Goal: Task Accomplishment & Management: Use online tool/utility

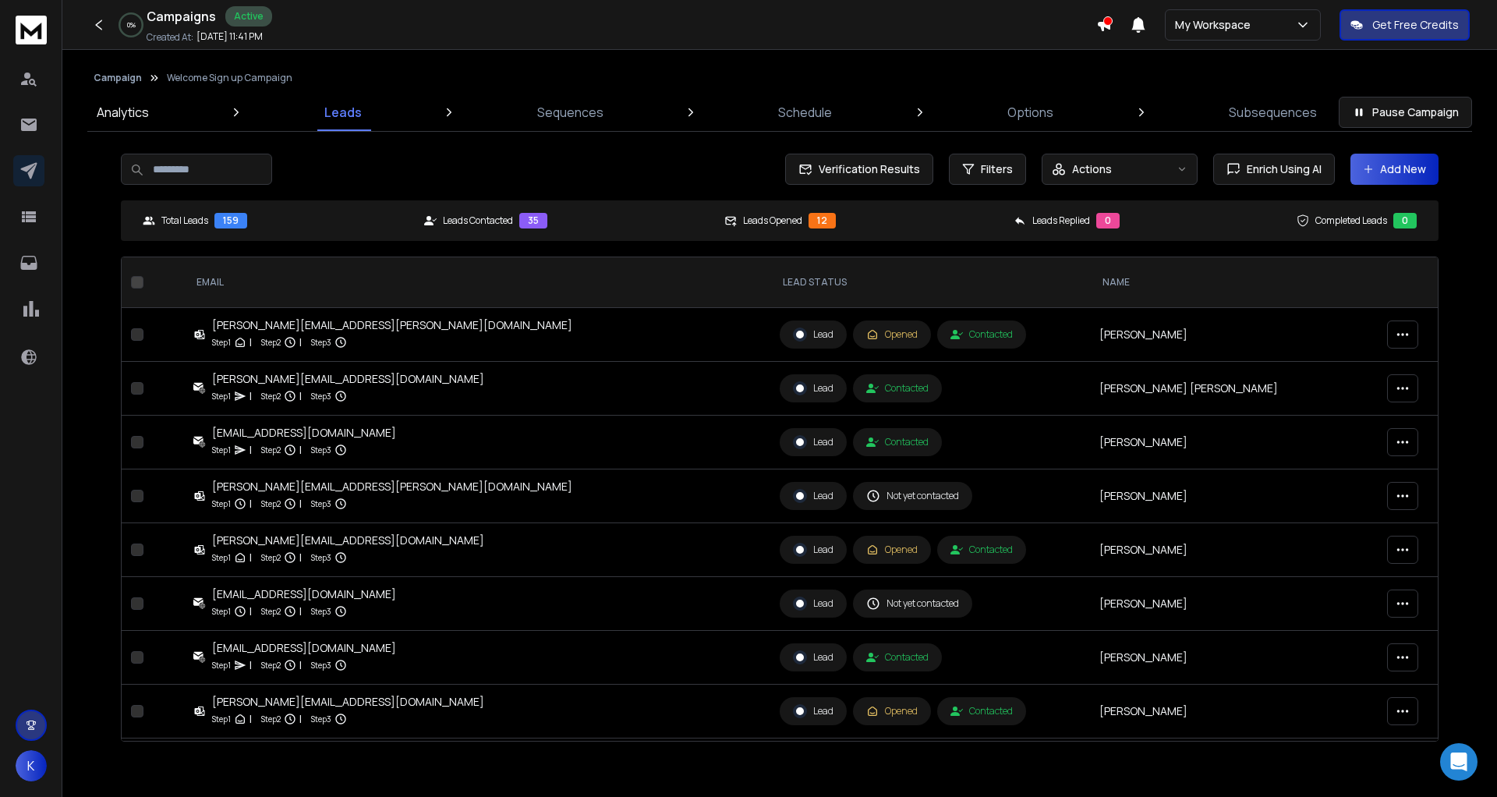
click at [122, 112] on p "Analytics" at bounding box center [123, 112] width 52 height 19
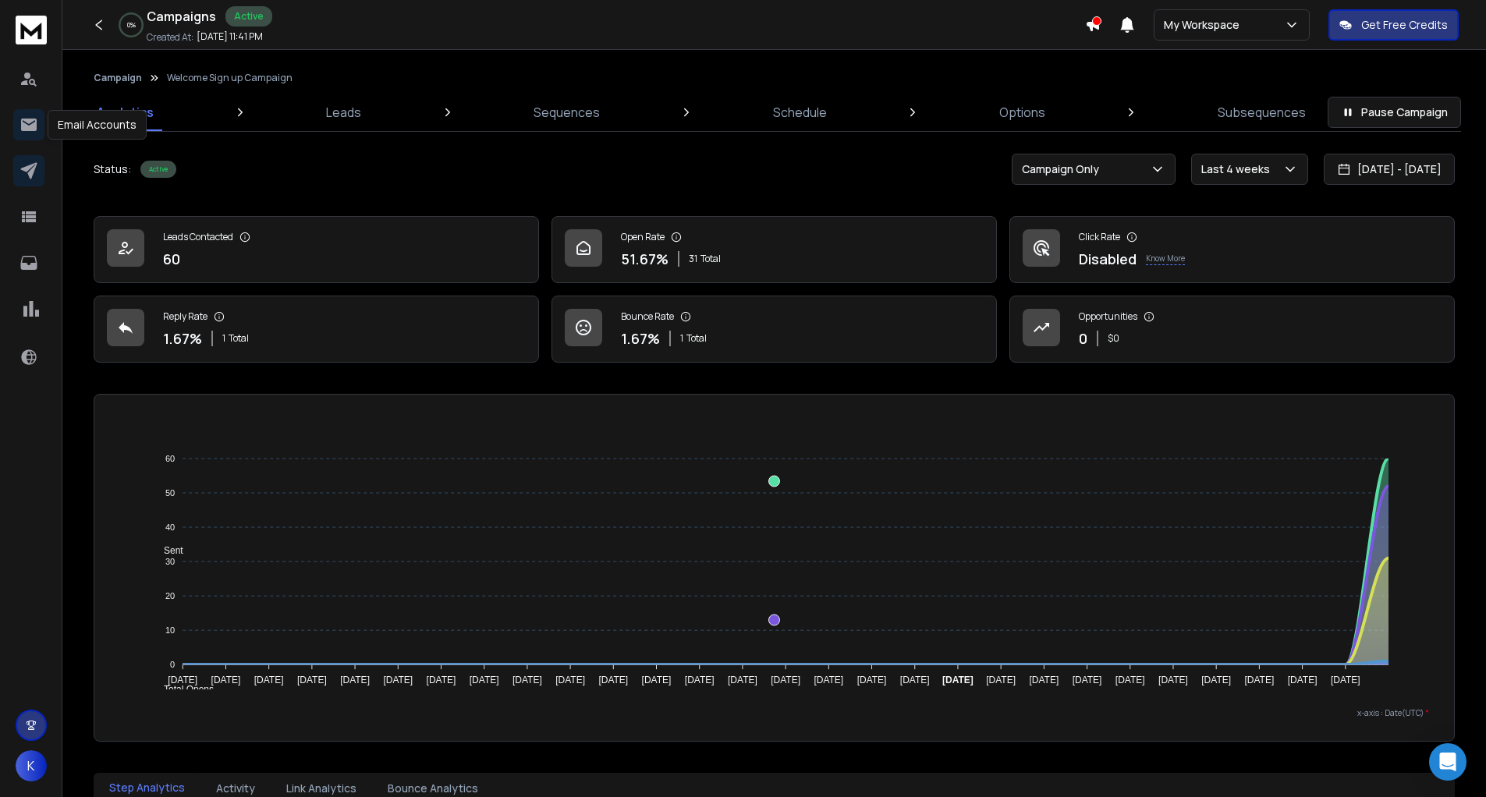
click at [31, 134] on link at bounding box center [28, 124] width 31 height 31
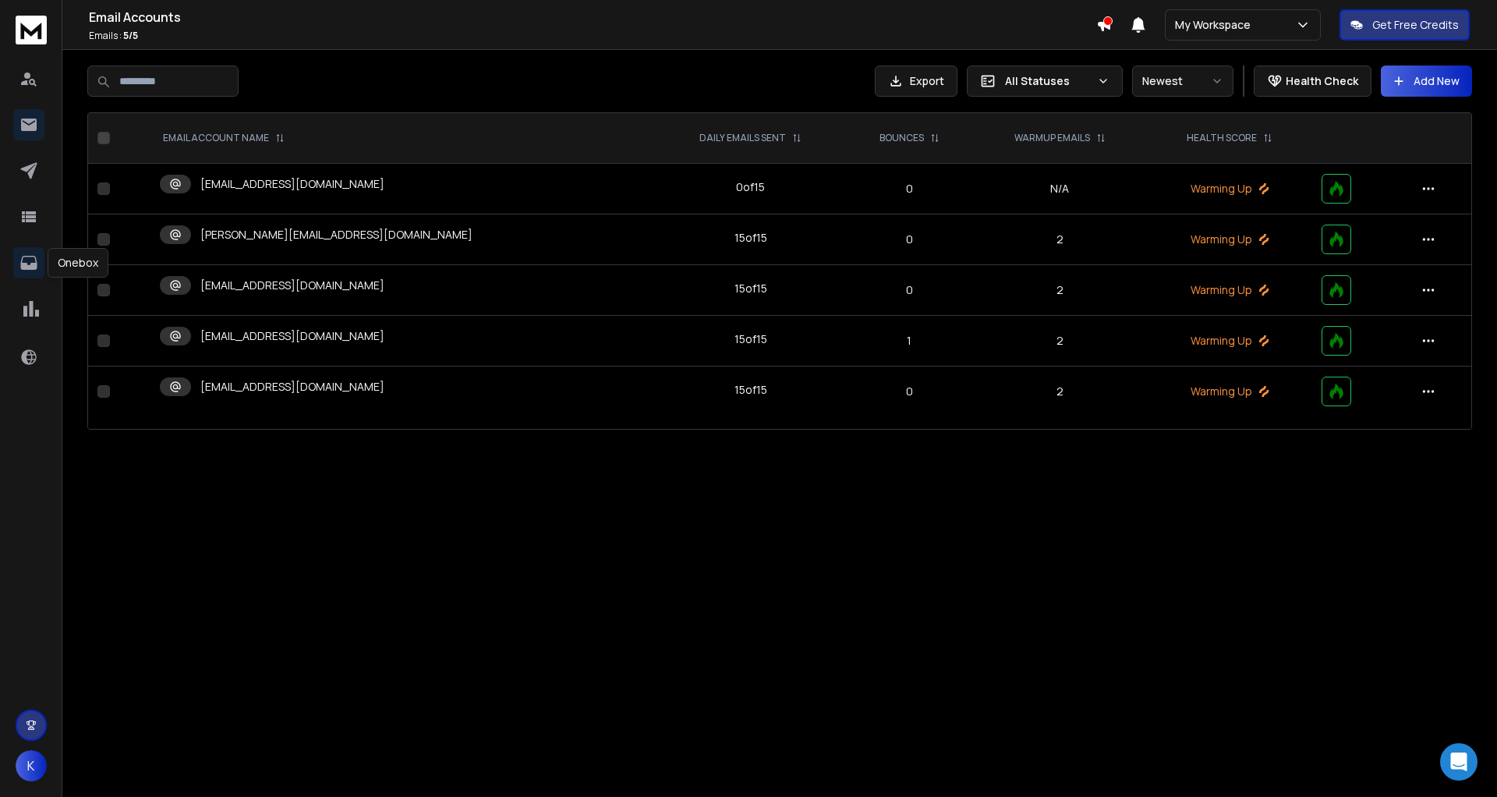
click at [33, 259] on icon at bounding box center [28, 262] width 19 height 19
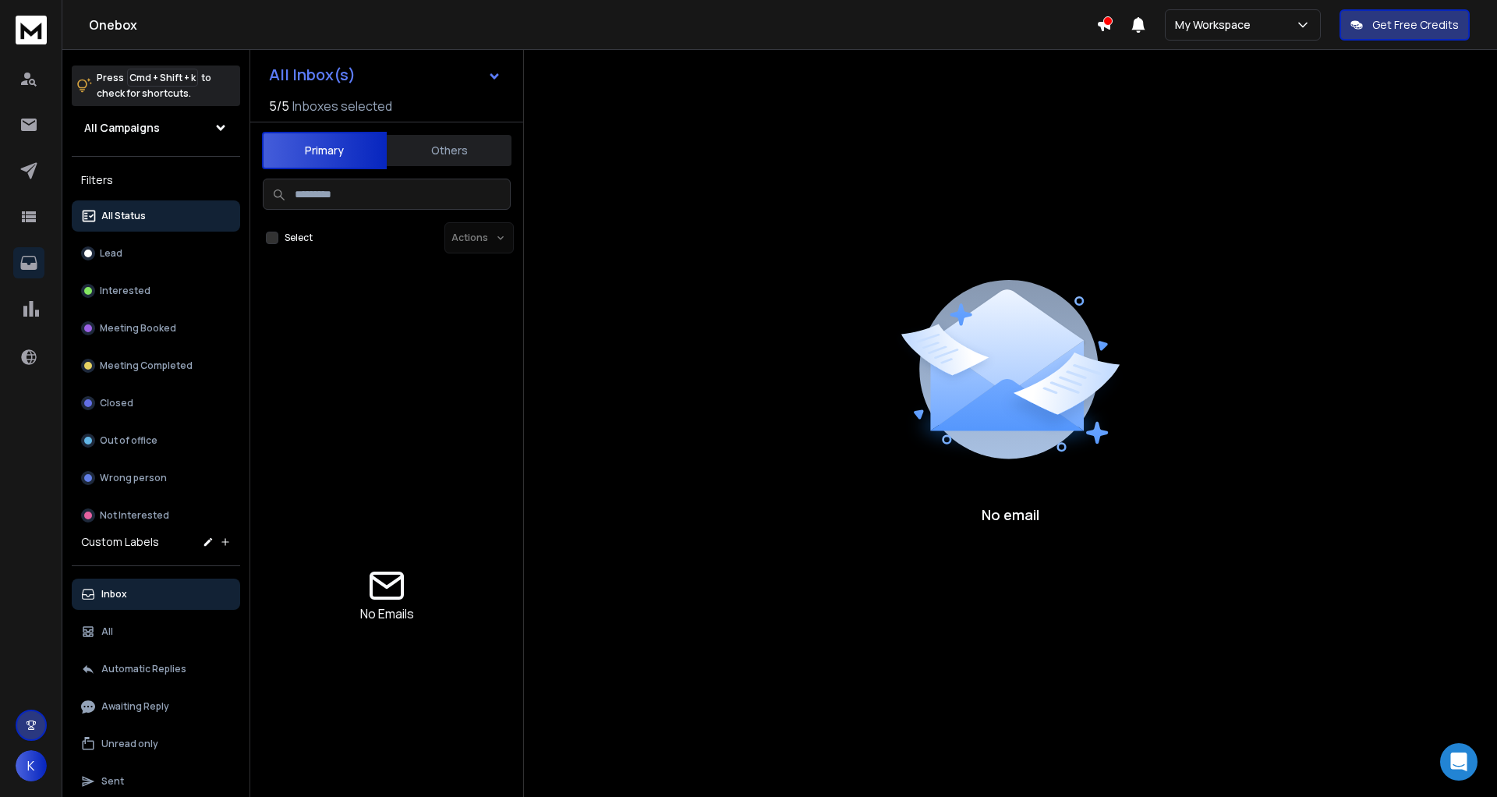
click at [411, 136] on button "Others" at bounding box center [449, 150] width 125 height 34
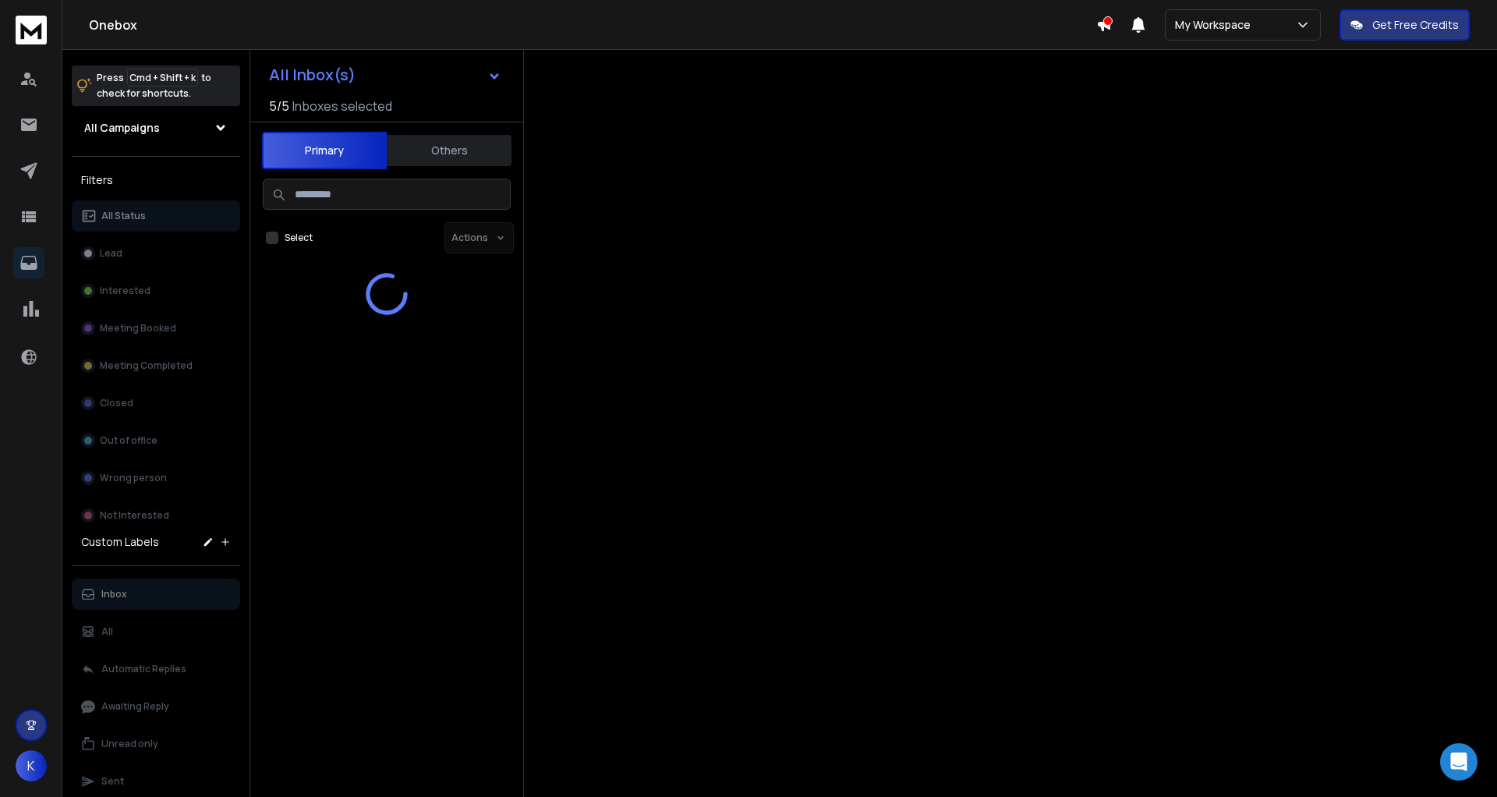
click at [347, 136] on button "Primary" at bounding box center [324, 150] width 125 height 37
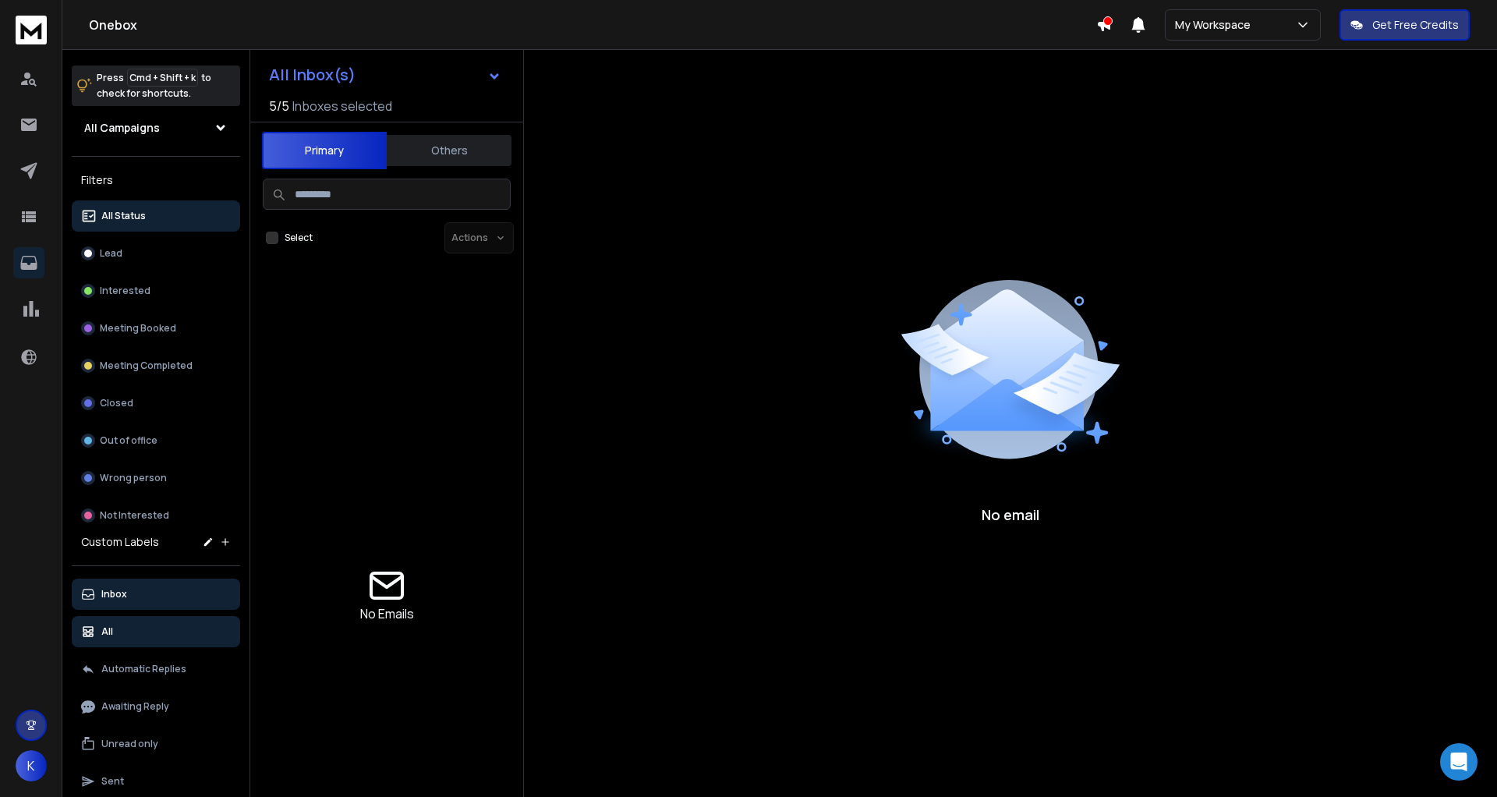
click at [123, 637] on button "All" at bounding box center [156, 631] width 168 height 31
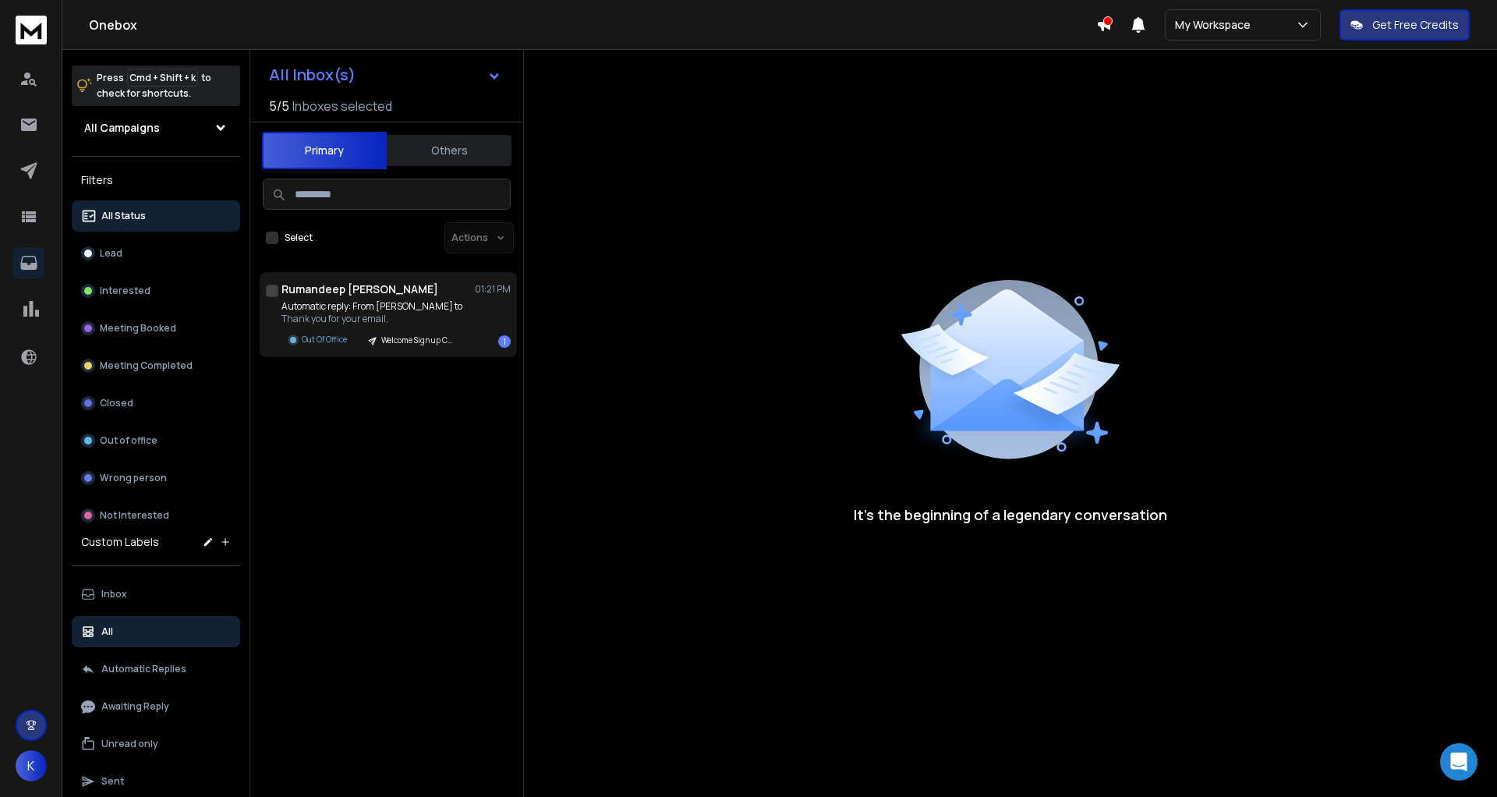
click at [356, 292] on h1 "Rumandeep [PERSON_NAME]" at bounding box center [360, 290] width 157 height 16
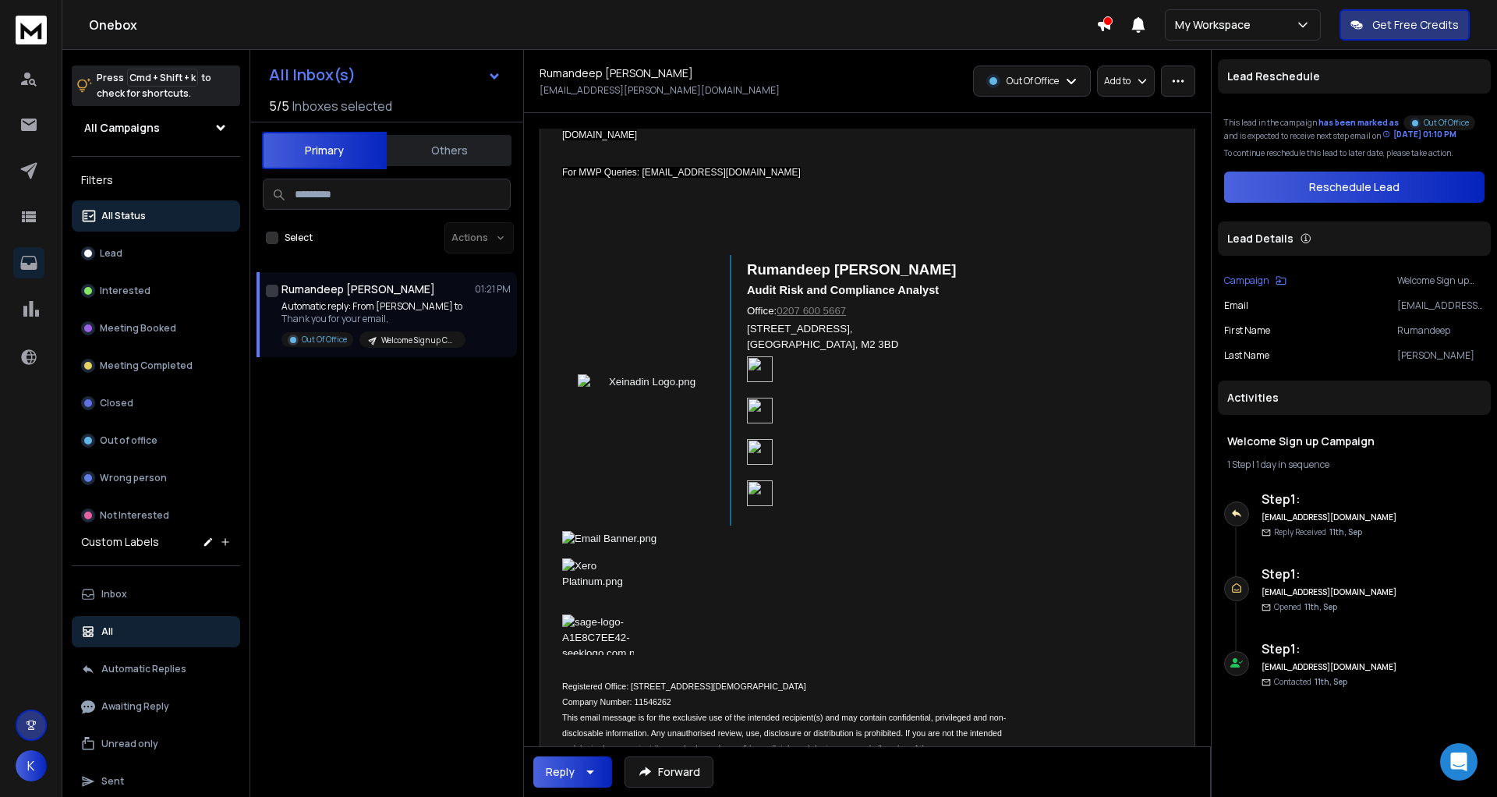
scroll to position [291, 0]
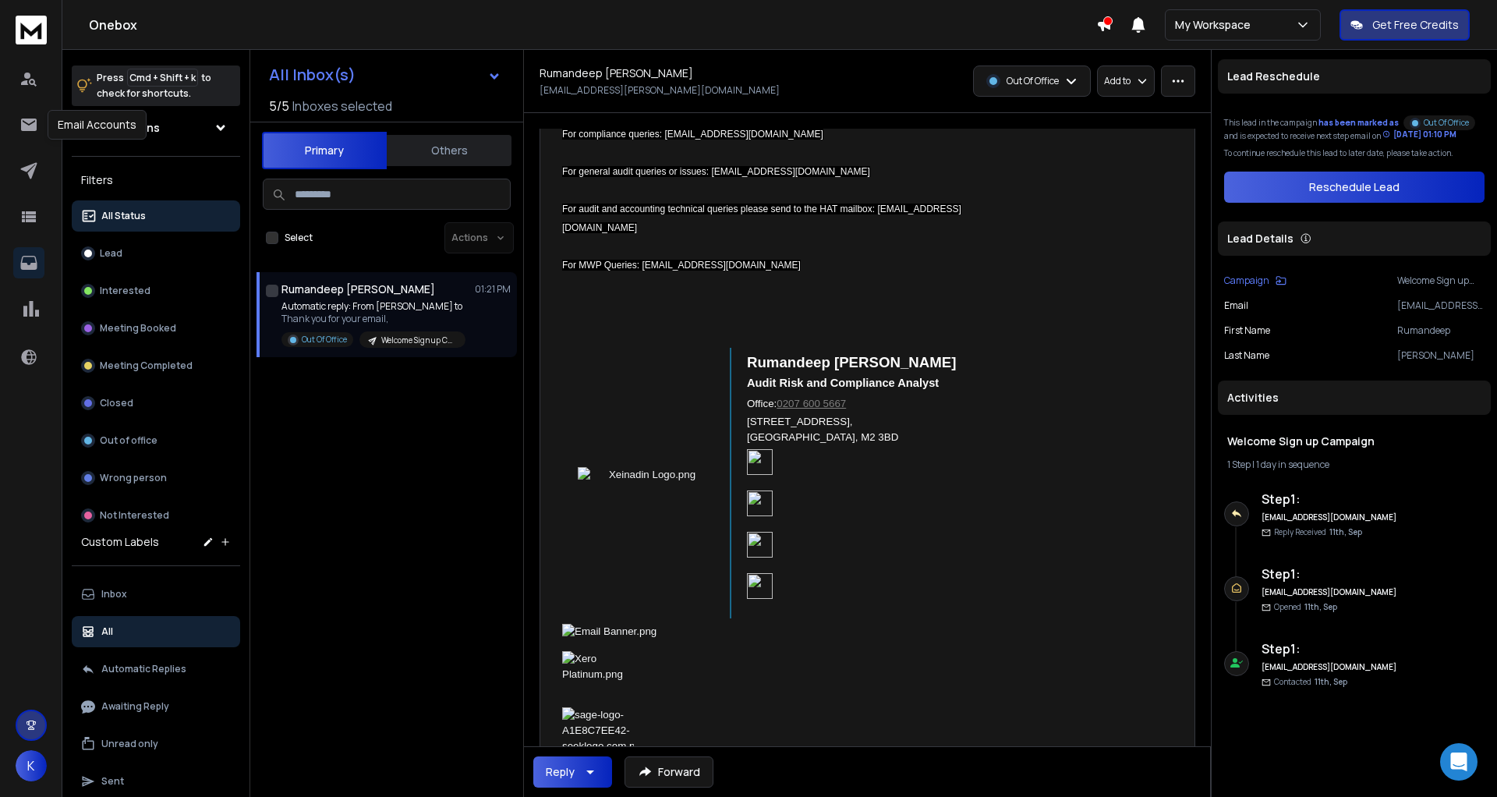
click at [30, 140] on div at bounding box center [31, 127] width 36 height 37
click at [30, 135] on link at bounding box center [28, 124] width 31 height 31
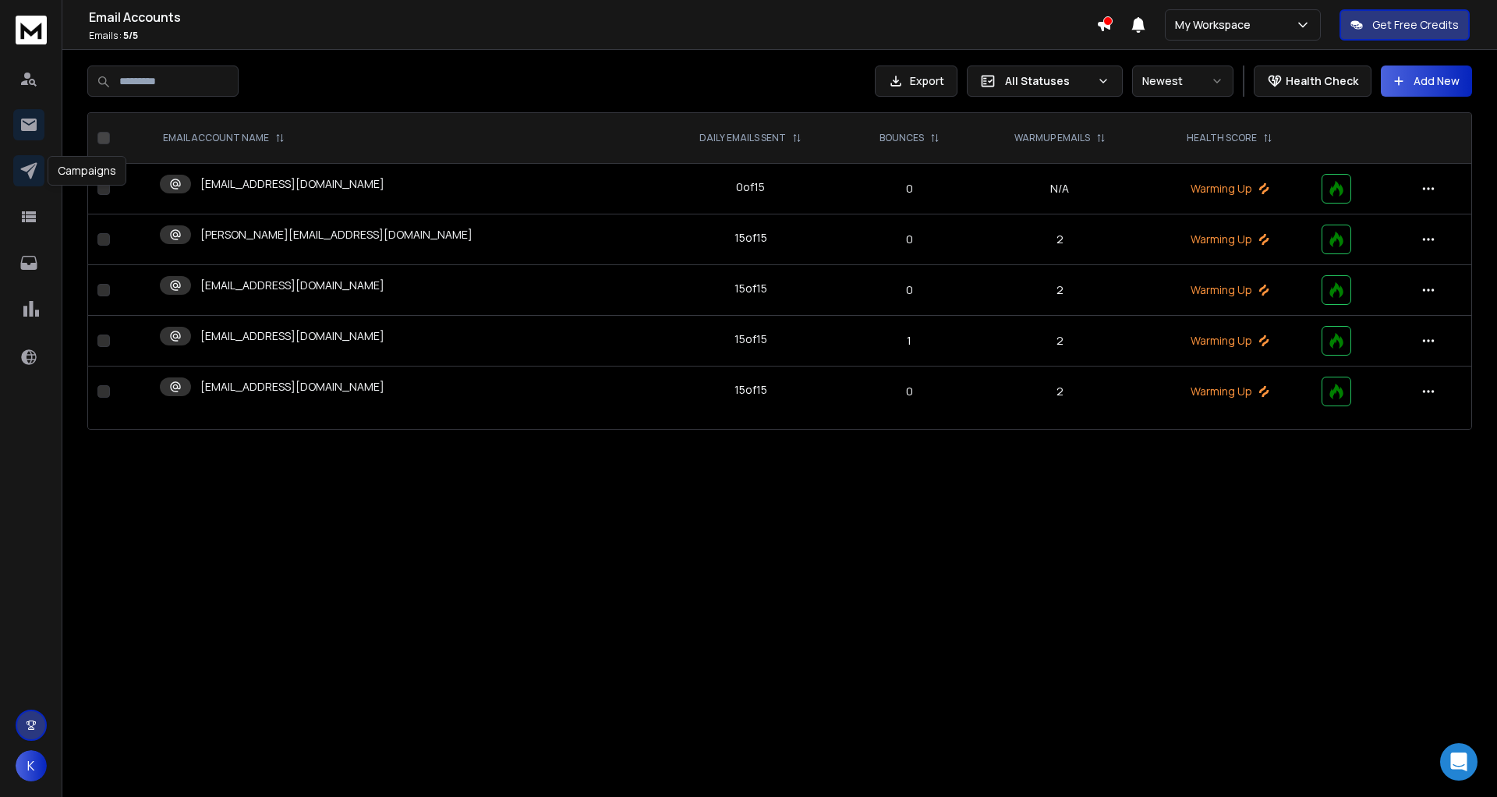
click at [27, 175] on icon at bounding box center [28, 170] width 19 height 19
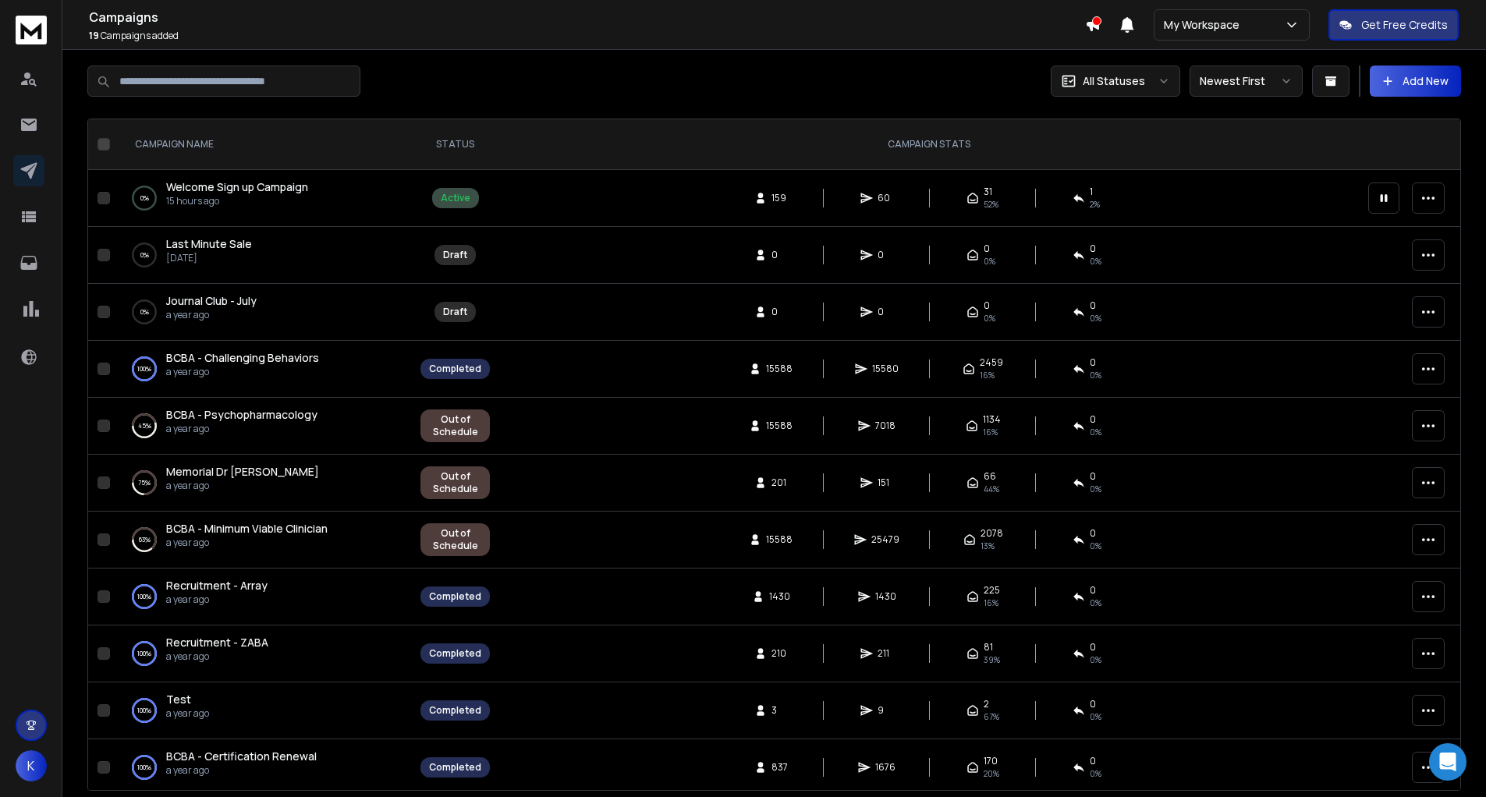
click at [258, 186] on span "Welcome Sign up Campaign" at bounding box center [237, 186] width 142 height 15
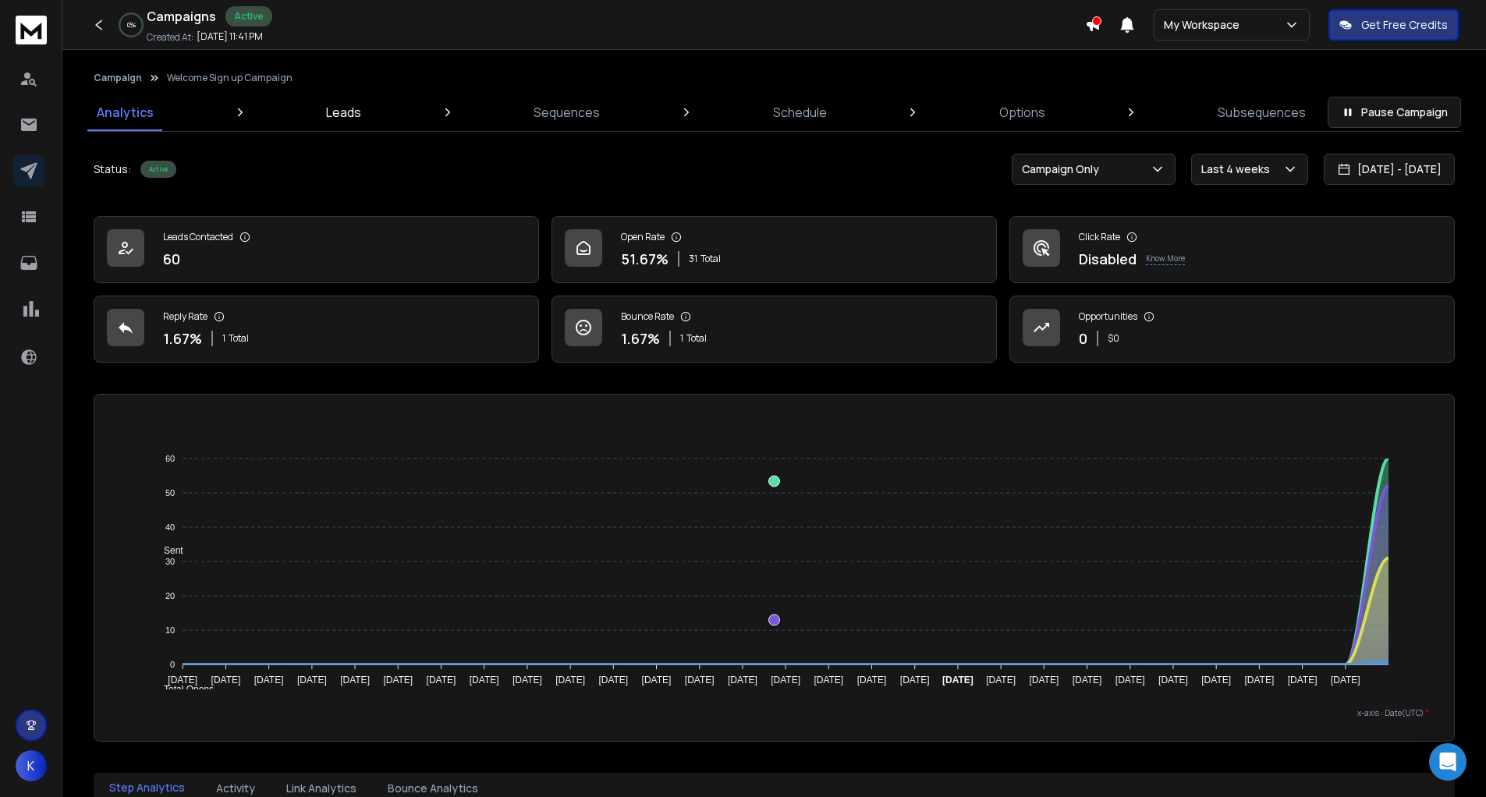
click at [349, 112] on p "Leads" at bounding box center [343, 112] width 35 height 19
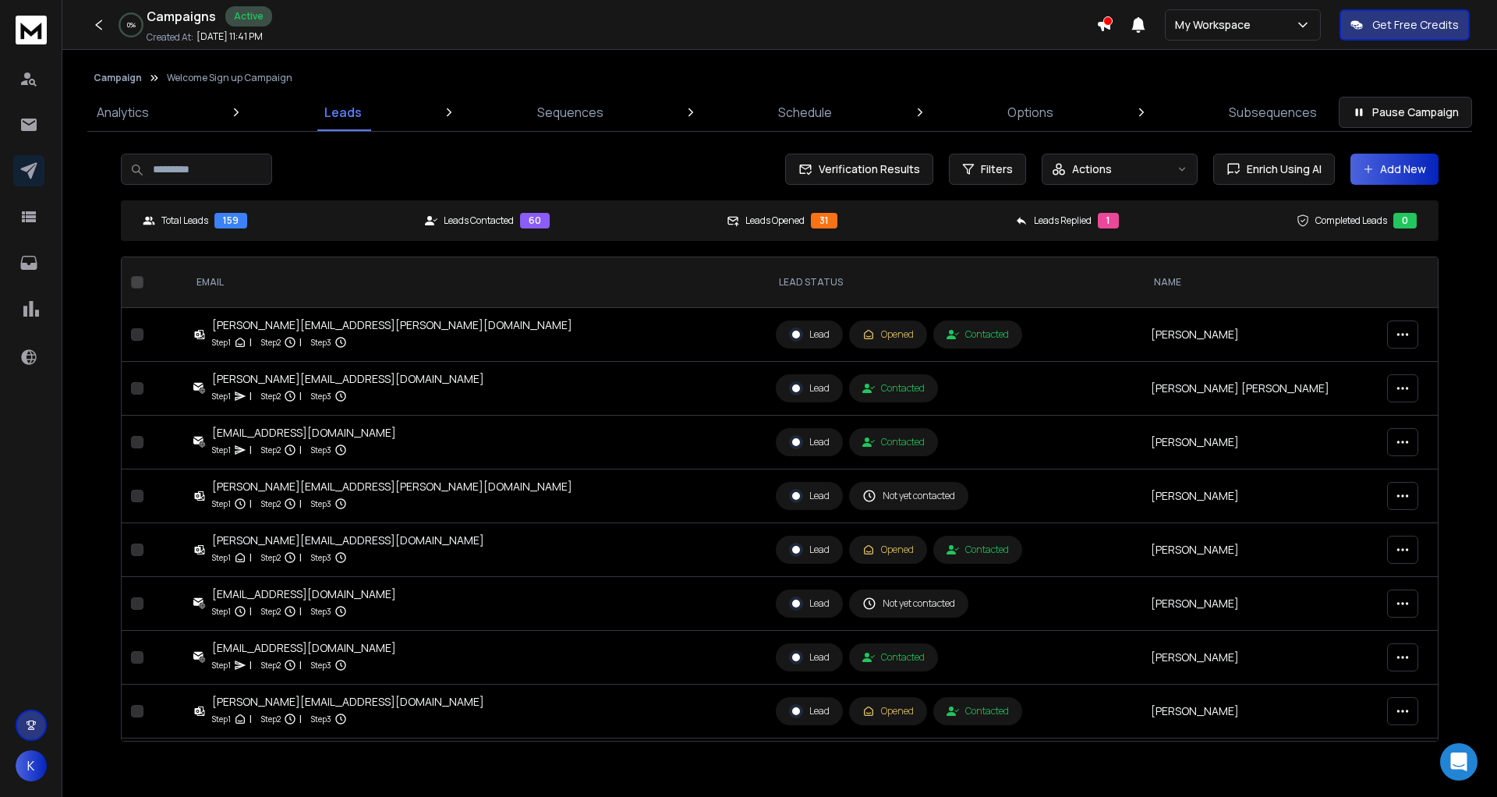
click at [183, 180] on input at bounding box center [196, 169] width 151 height 31
paste input "**********"
type input "**********"
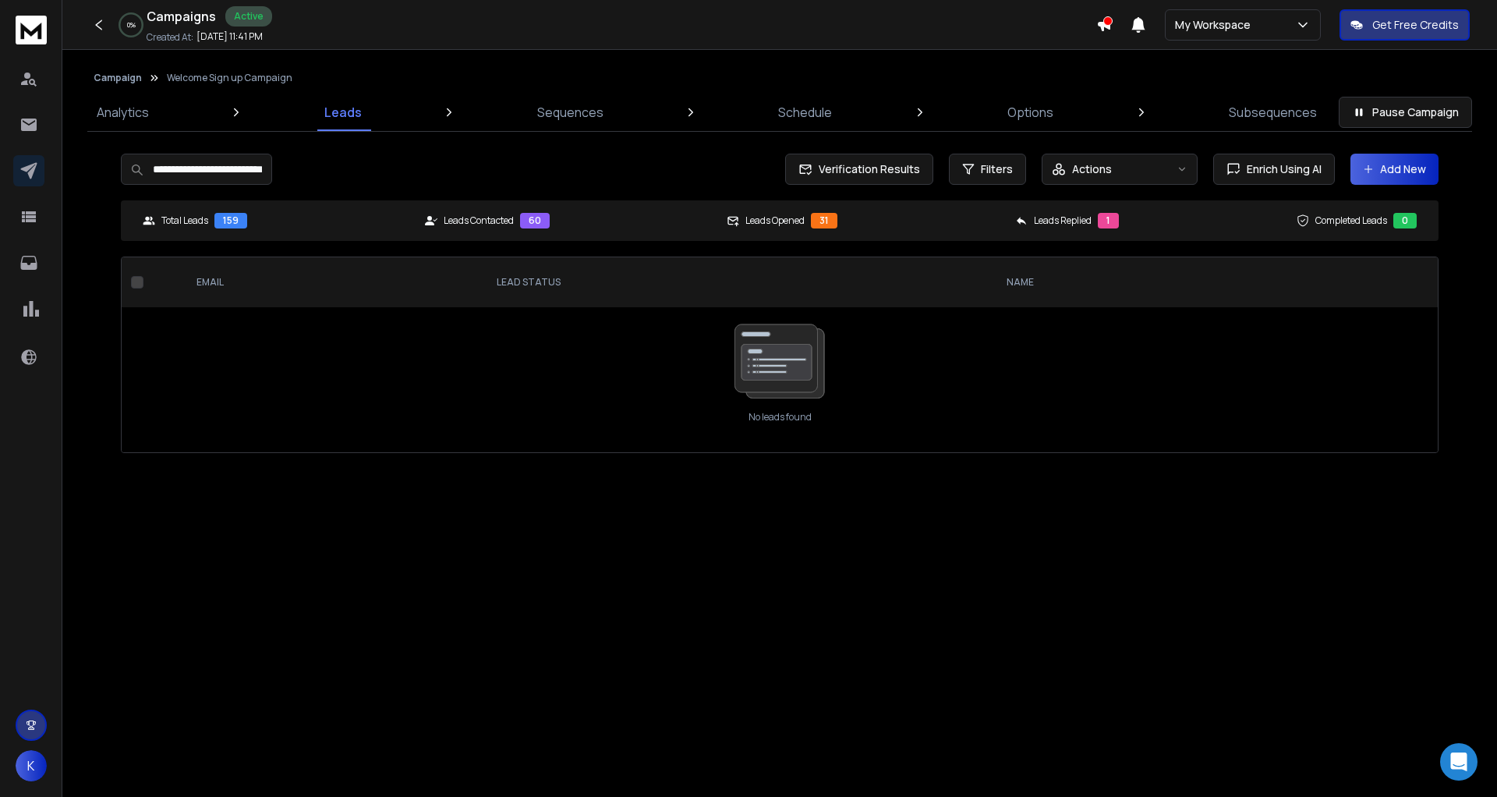
click at [112, 79] on button "Campaign" at bounding box center [118, 78] width 48 height 12
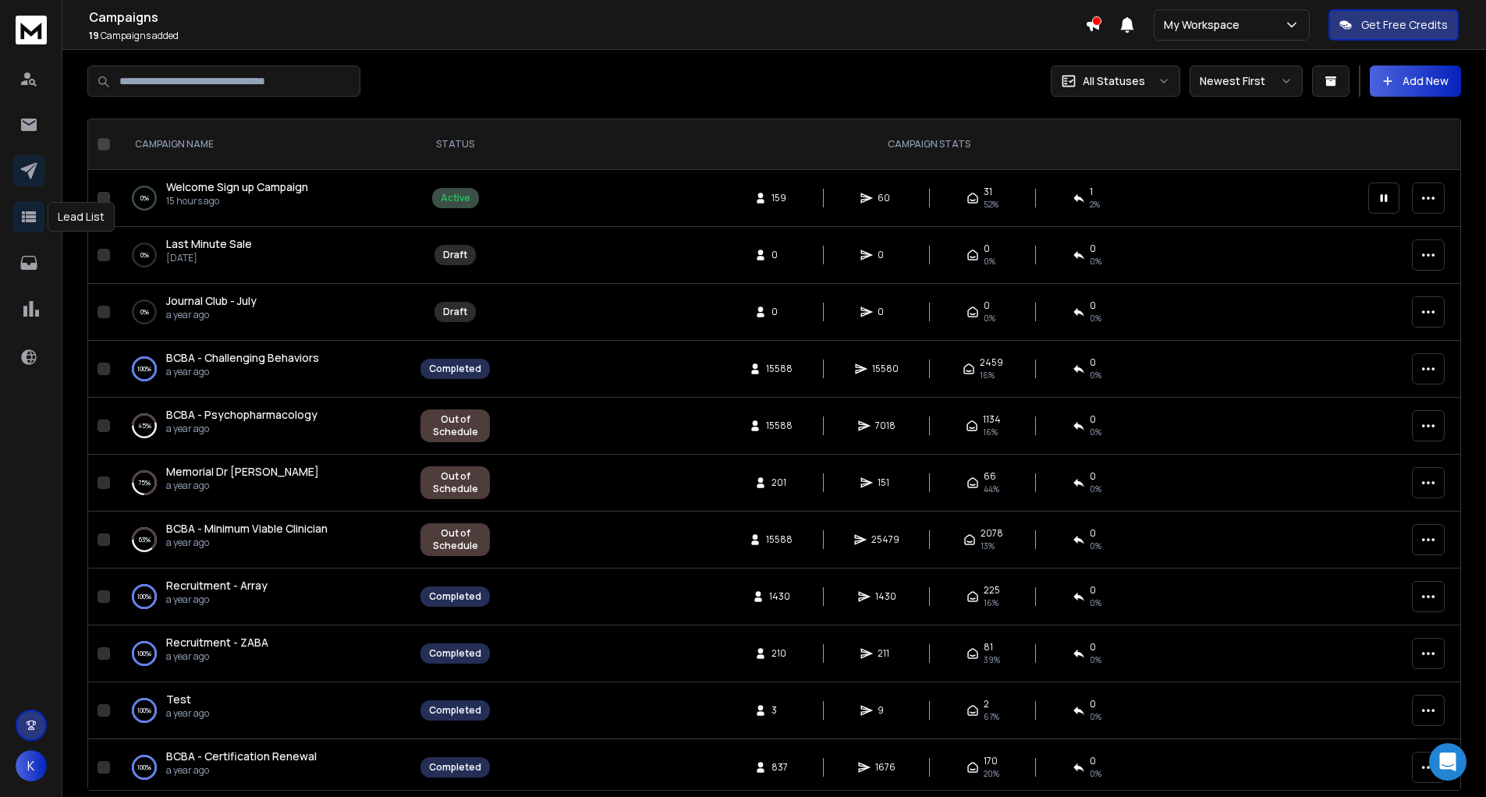
click at [29, 225] on icon at bounding box center [28, 216] width 19 height 19
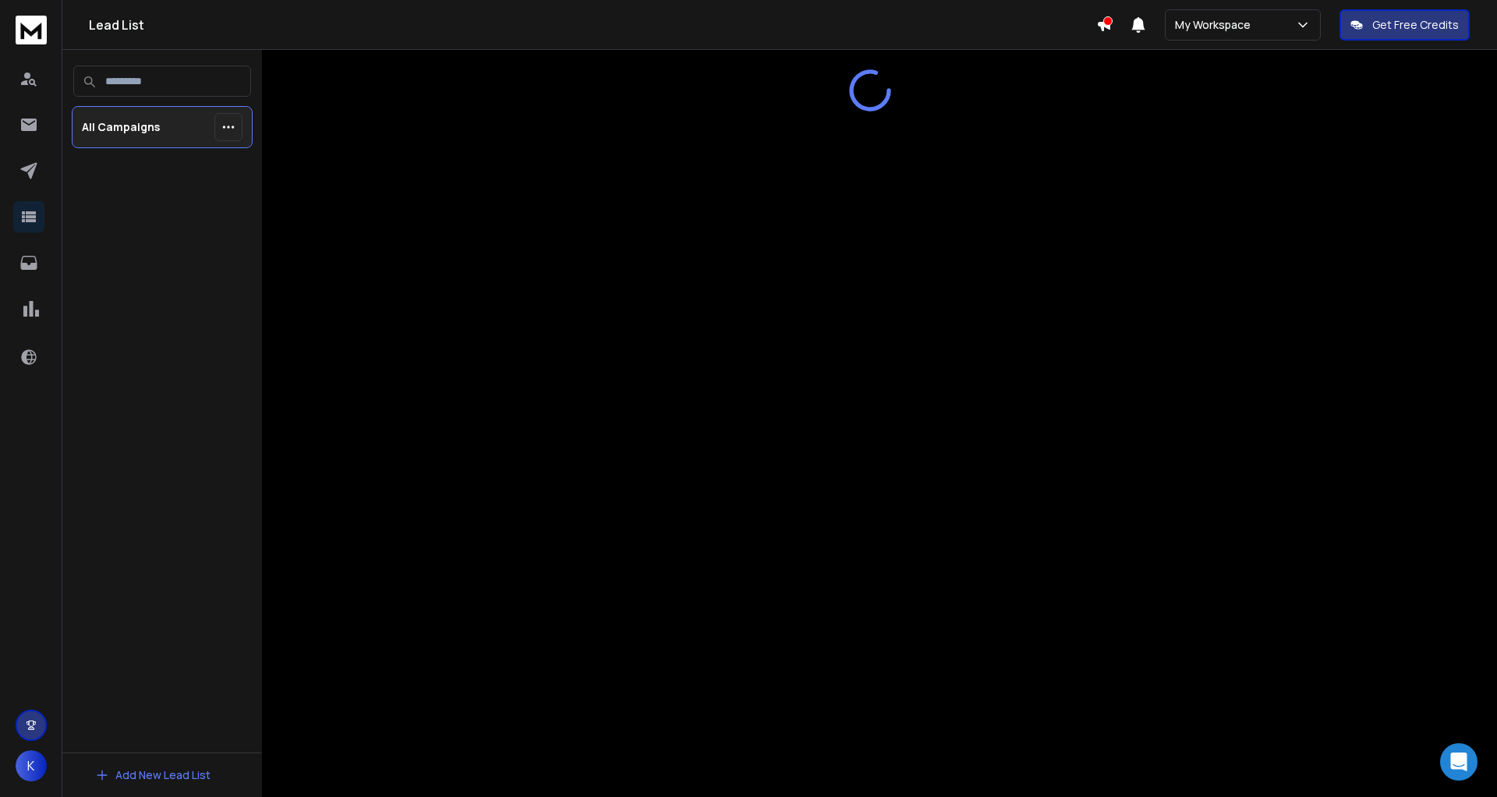
click at [147, 88] on input at bounding box center [162, 81] width 178 height 31
paste input "**********"
type input "**********"
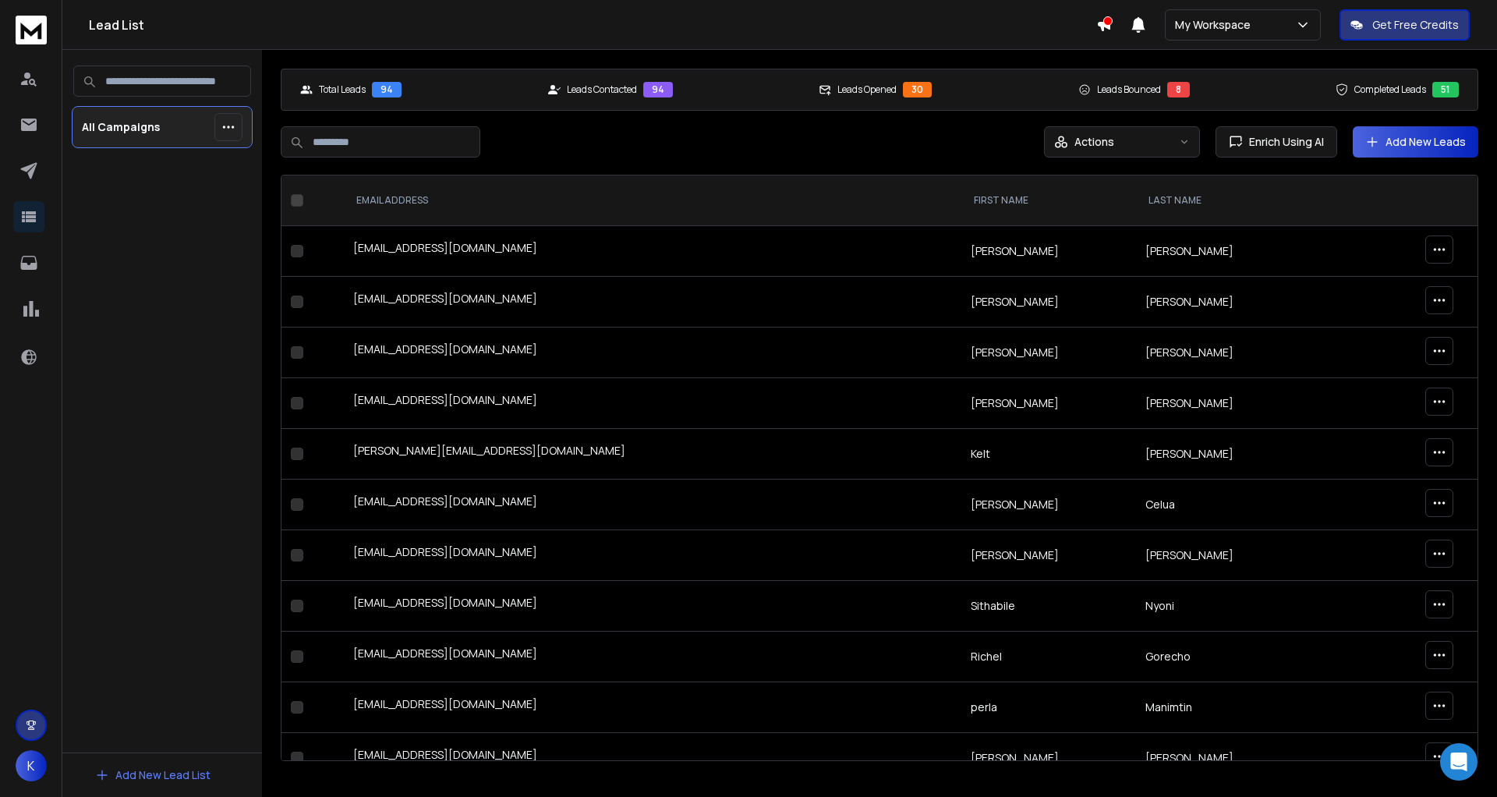
scroll to position [0, 19]
click at [1123, 26] on div "My Workspace Get Free Credits" at bounding box center [1283, 24] width 374 height 31
click at [1111, 26] on icon at bounding box center [1104, 25] width 12 height 12
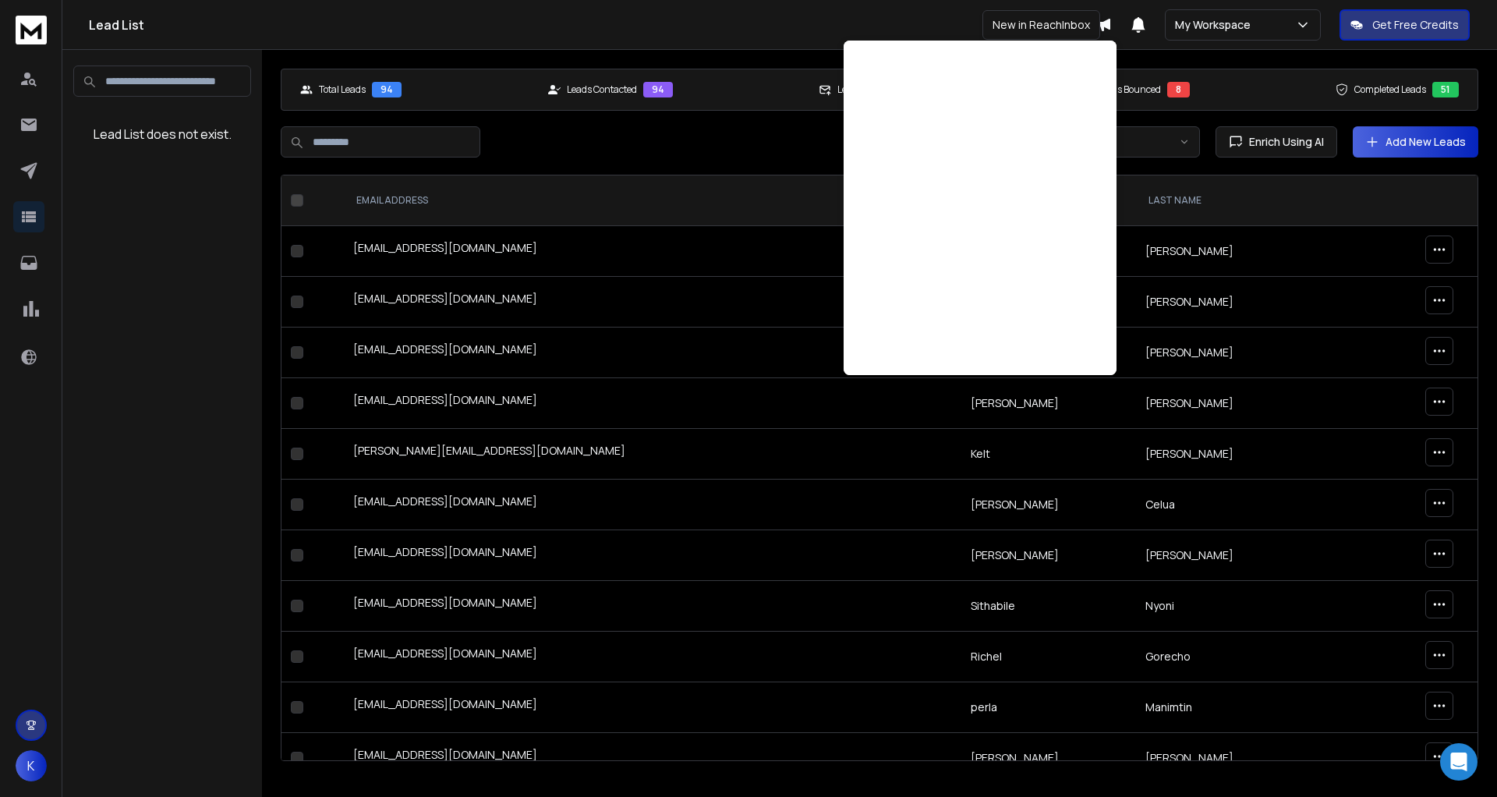
click at [464, 20] on h1 "Lead List" at bounding box center [593, 25] width 1008 height 19
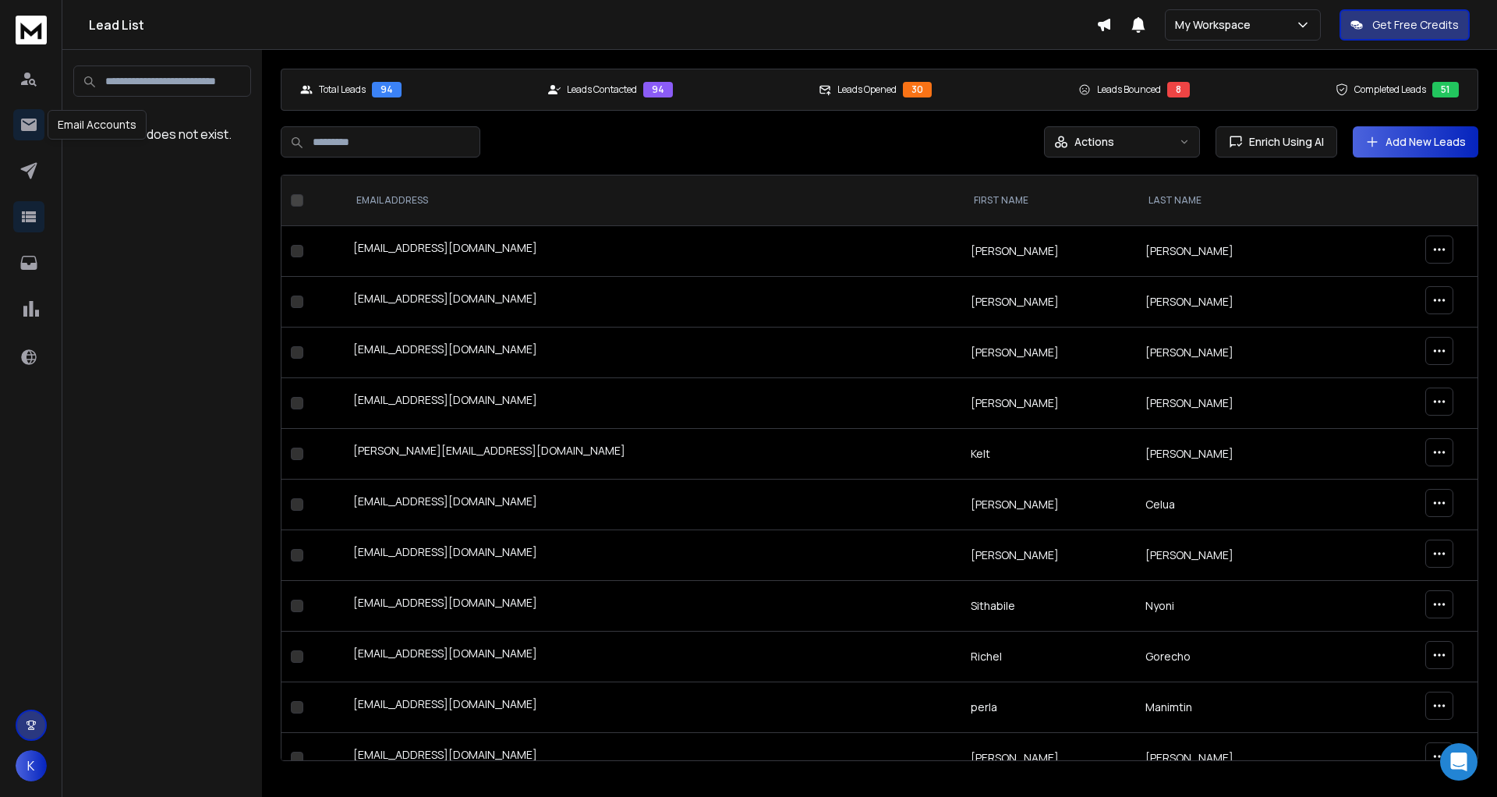
click at [28, 129] on icon at bounding box center [29, 125] width 16 height 12
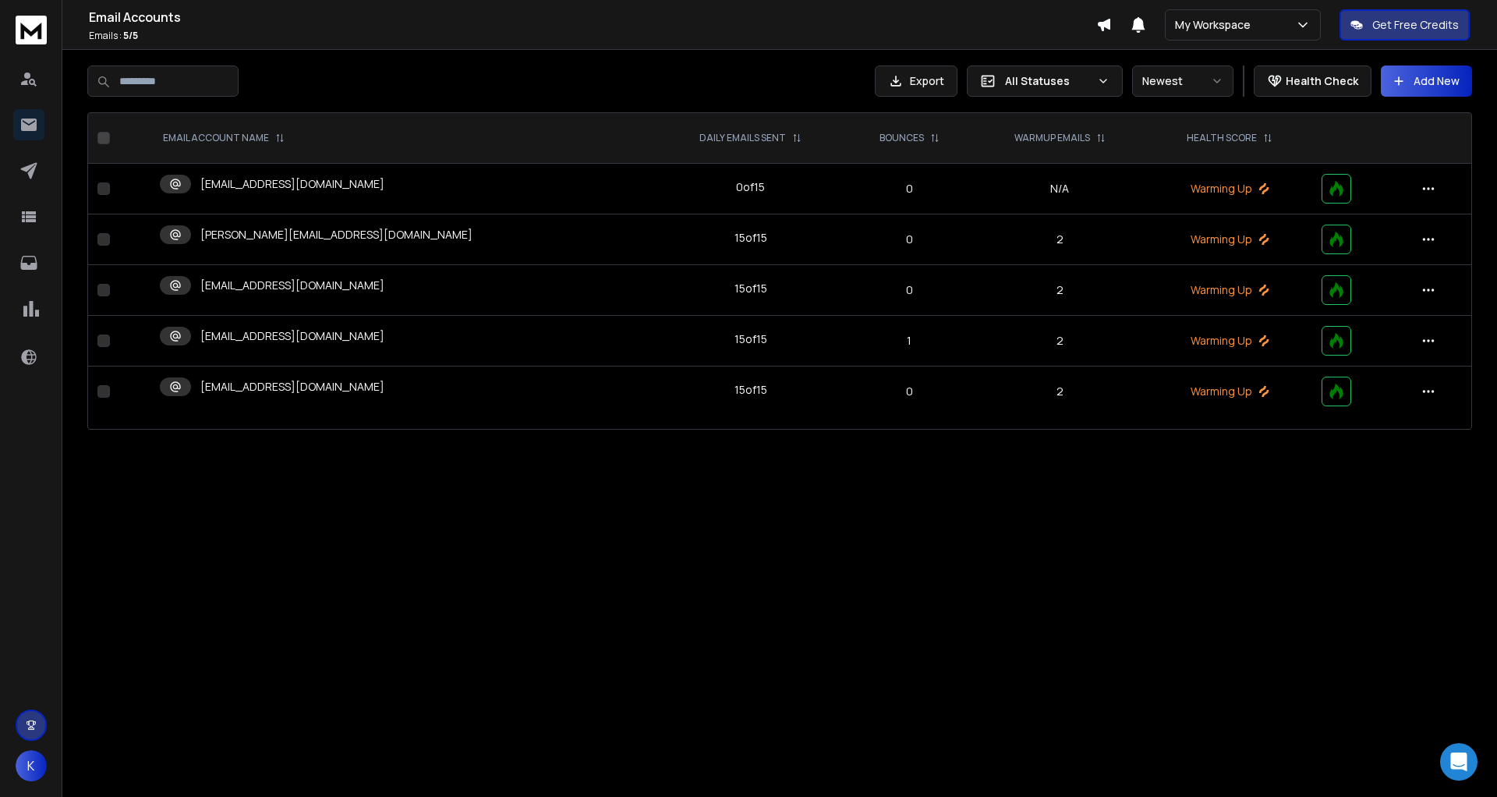
click at [247, 183] on p "izad@wishpotts.co.uk" at bounding box center [292, 184] width 184 height 16
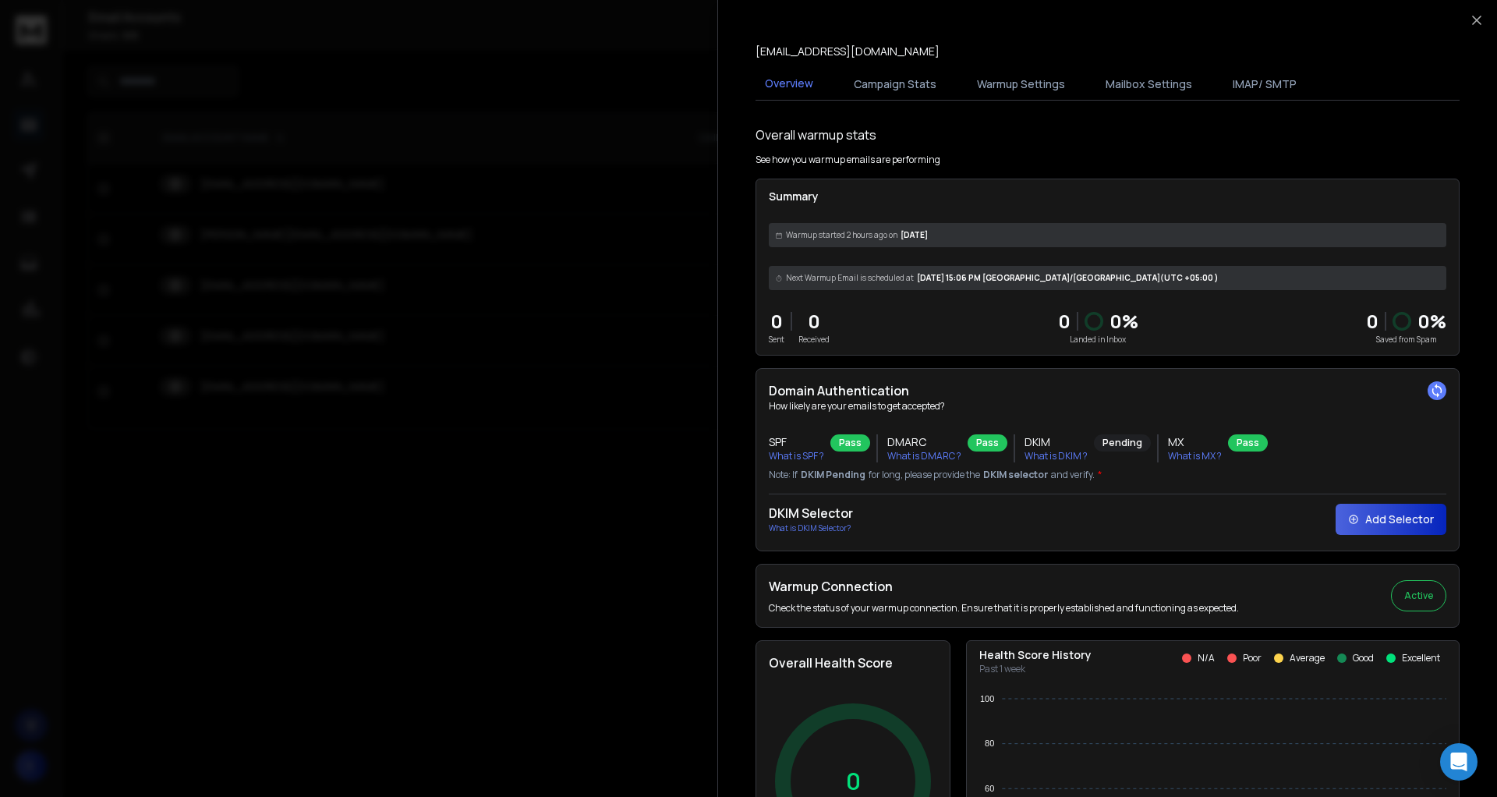
click at [1397, 522] on button "Add Selector" at bounding box center [1391, 519] width 111 height 31
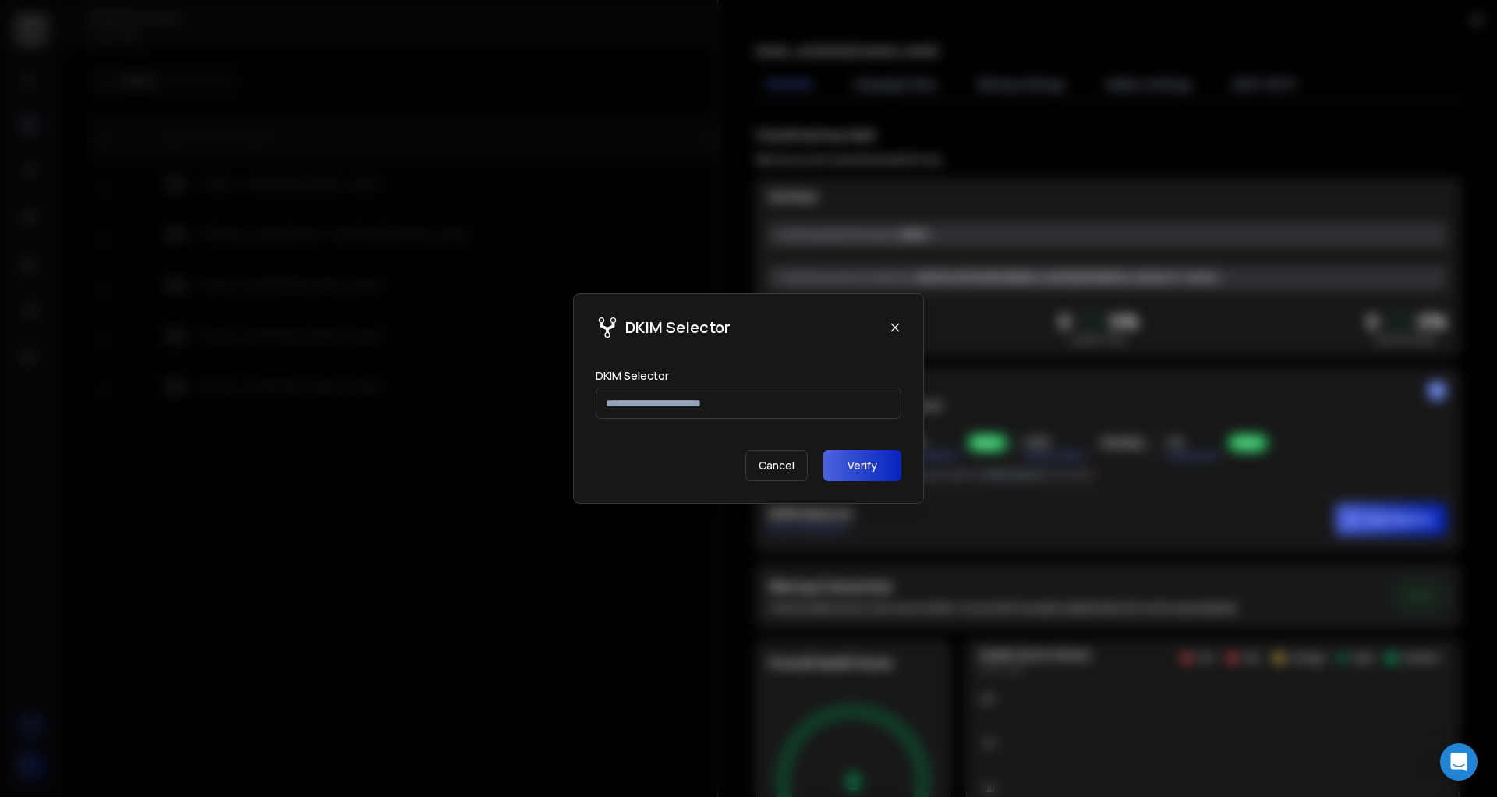
click at [709, 412] on input "text" at bounding box center [749, 403] width 306 height 31
type input "**********"
click at [824, 450] on button "Verify" at bounding box center [863, 465] width 78 height 31
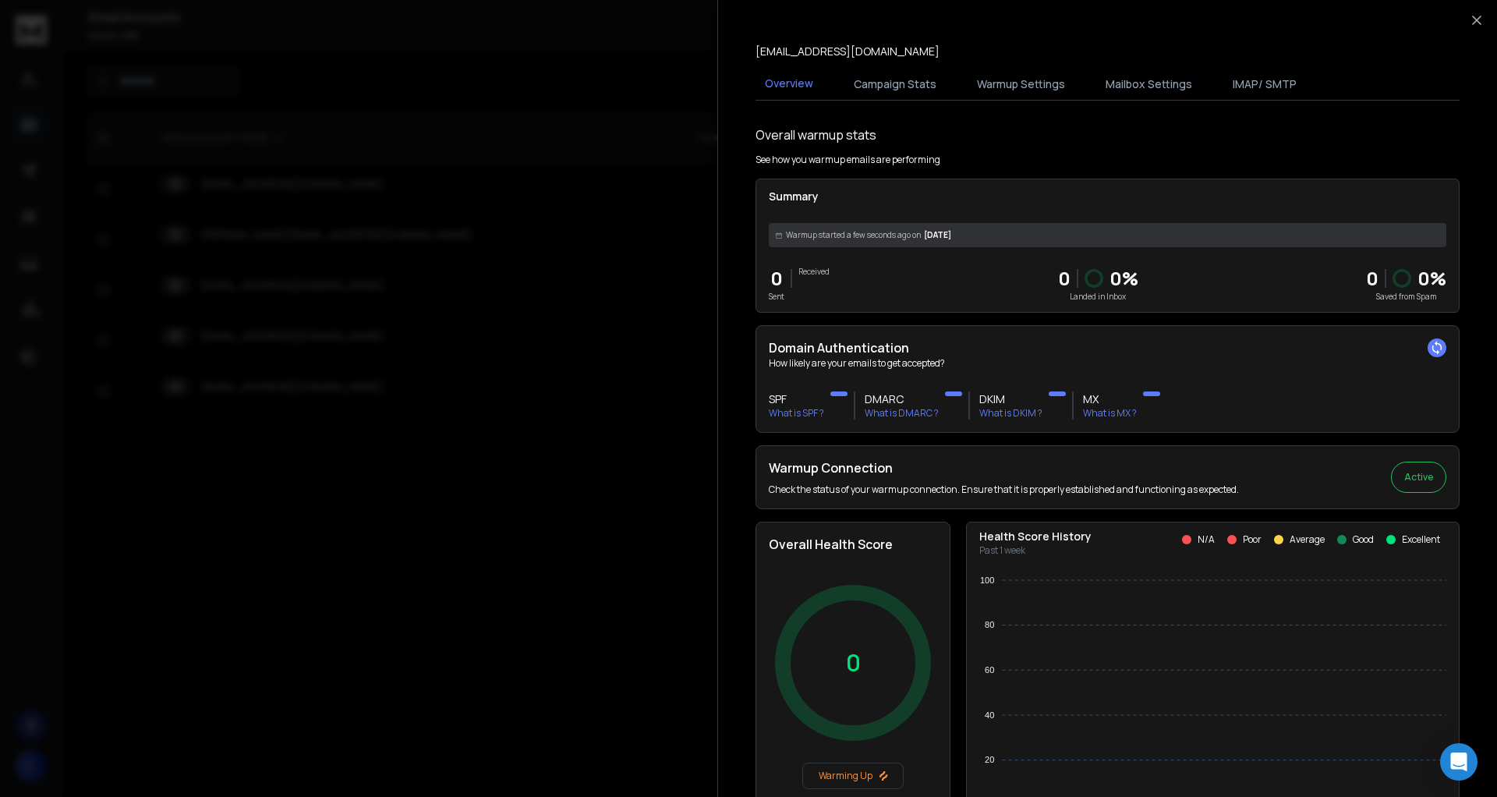
click at [576, 287] on div at bounding box center [748, 398] width 1497 height 797
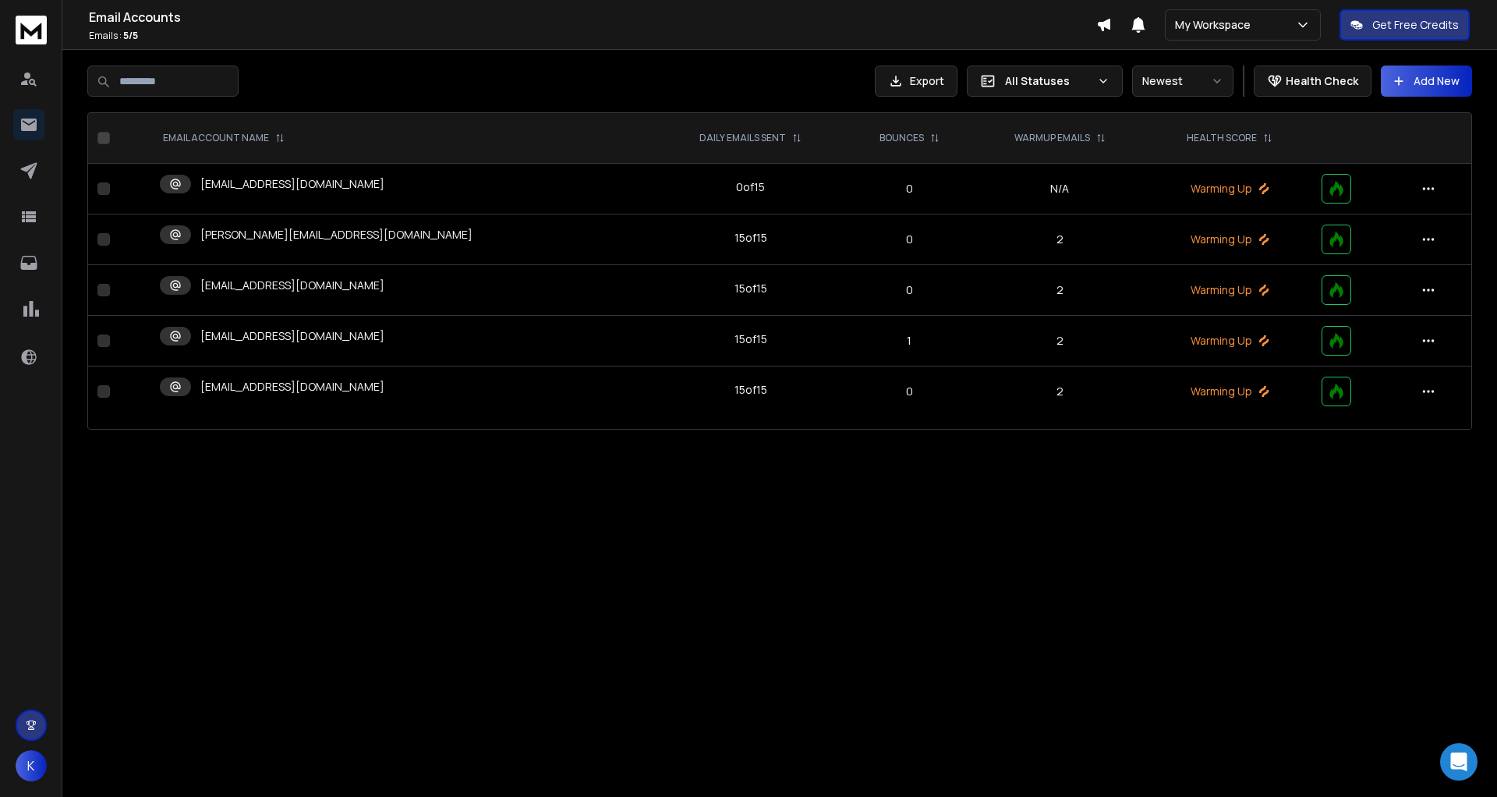
click at [266, 223] on td "megan@wishpotts.co.uk" at bounding box center [403, 239] width 505 height 51
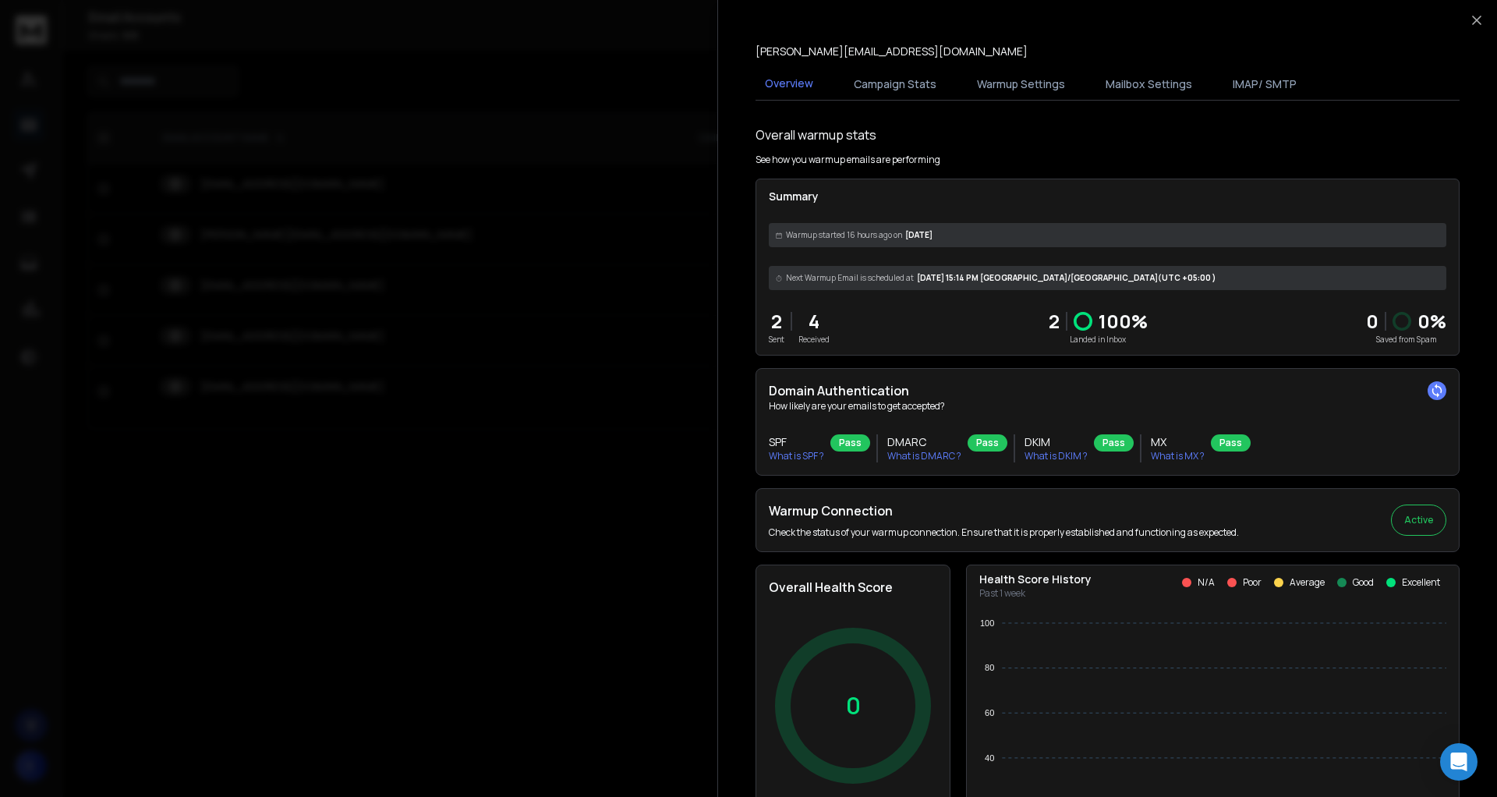
click at [641, 272] on div at bounding box center [748, 398] width 1497 height 797
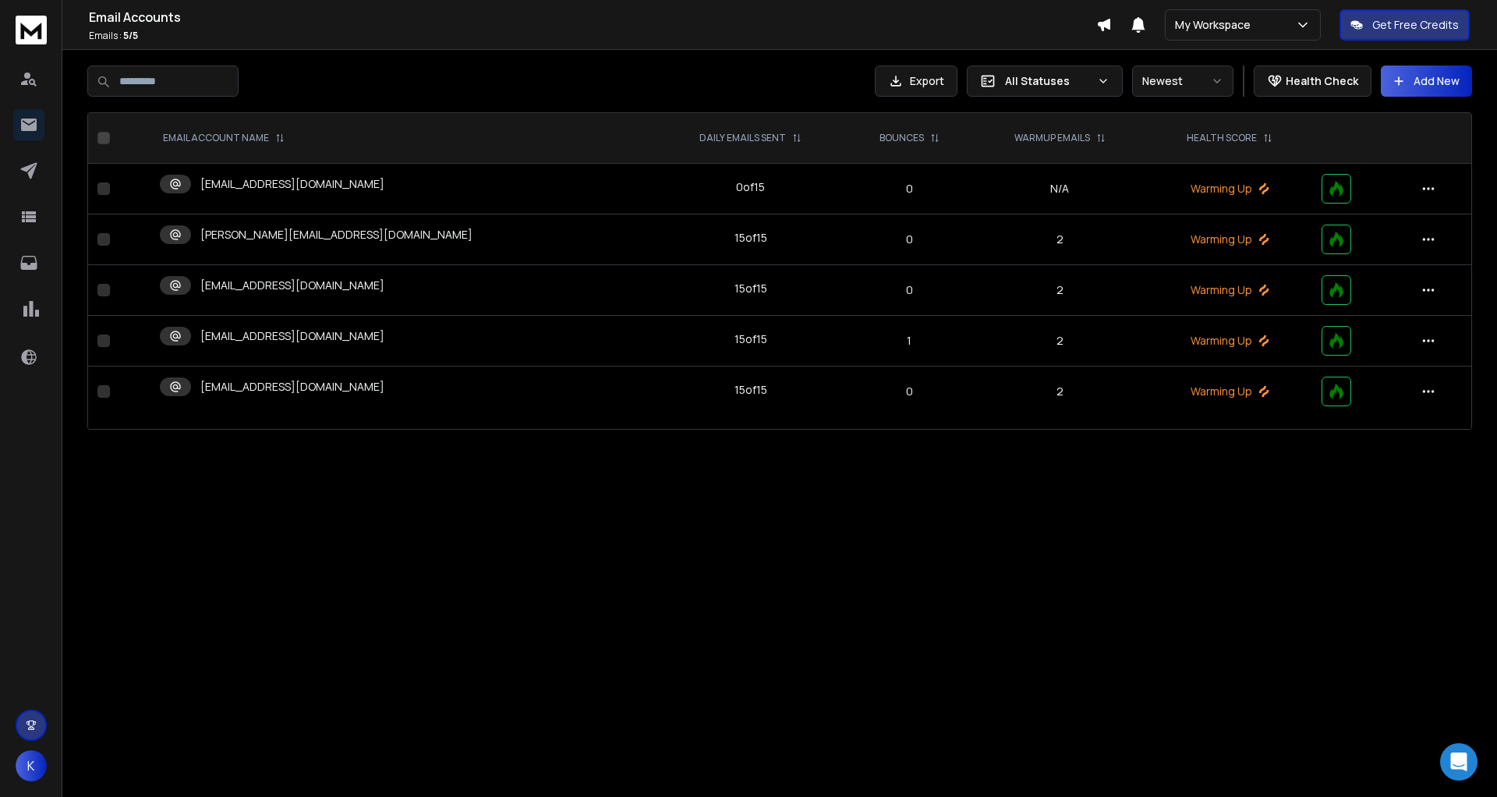
click at [312, 182] on div "izad@wishpotts.co.uk" at bounding box center [403, 184] width 487 height 19
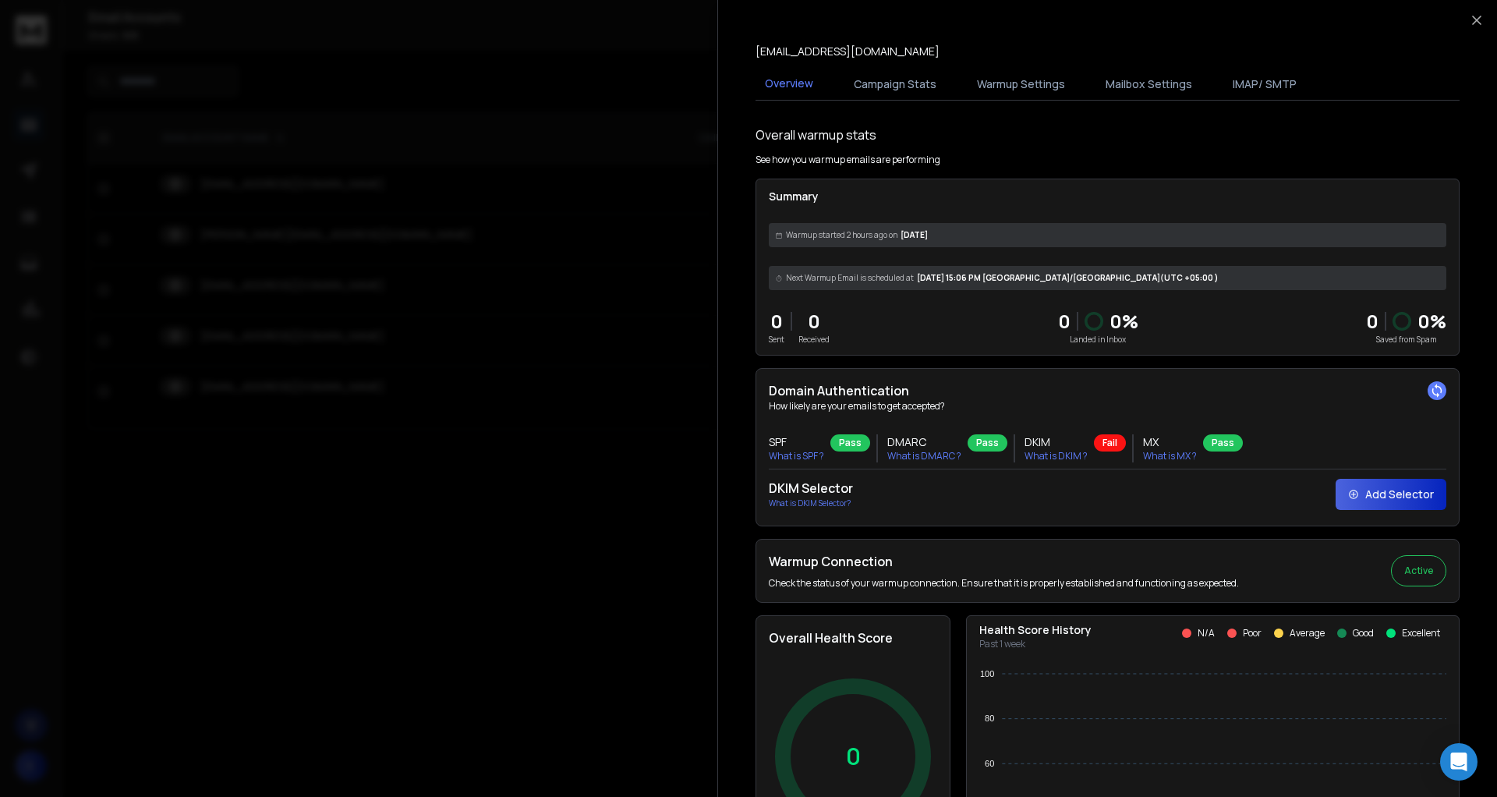
click at [1392, 500] on button "Add Selector" at bounding box center [1391, 494] width 111 height 31
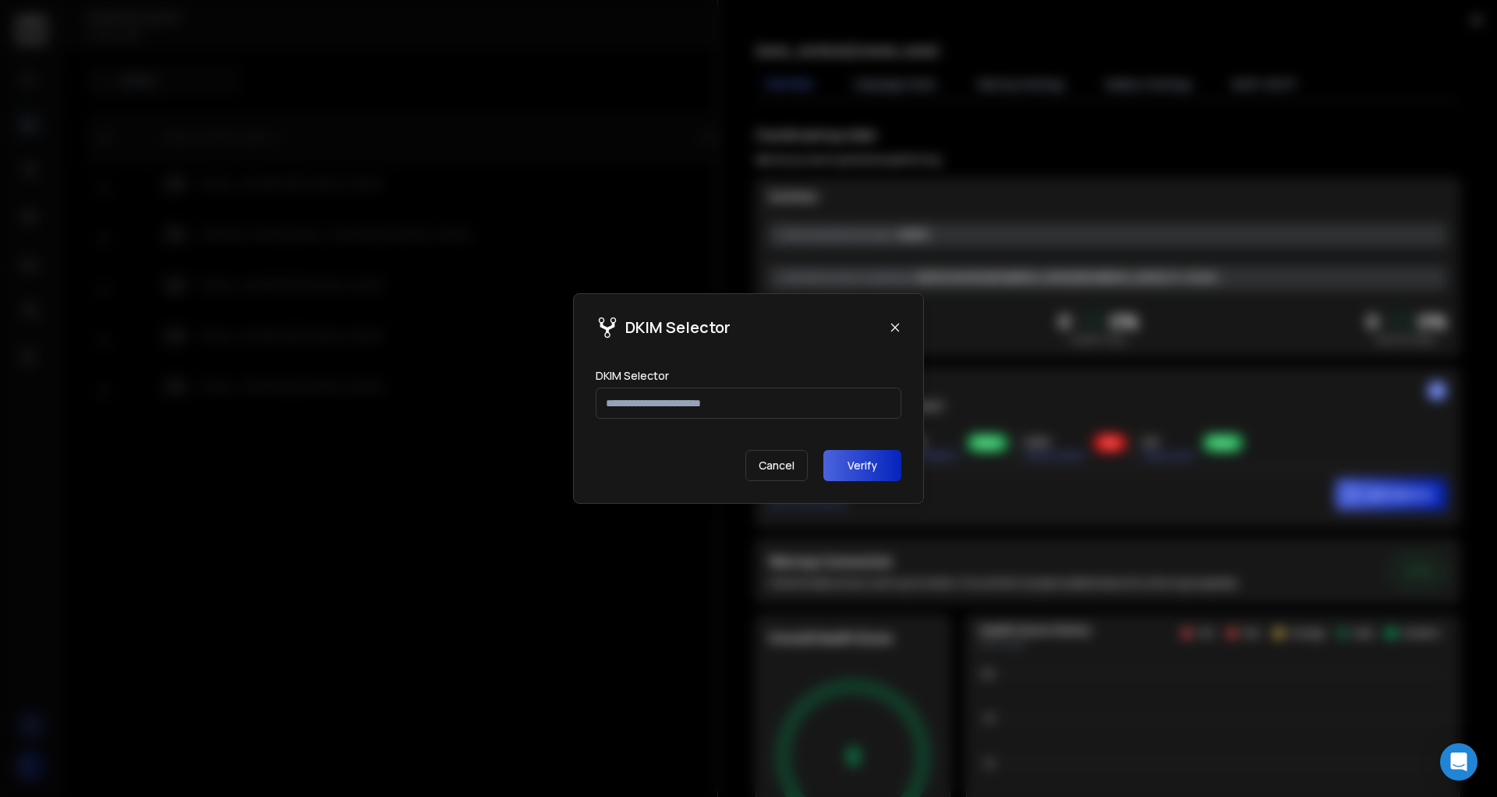
click at [779, 403] on input "text" at bounding box center [749, 403] width 306 height 31
paste input "**********"
type input "**********"
click at [861, 469] on button "Verify" at bounding box center [863, 465] width 78 height 31
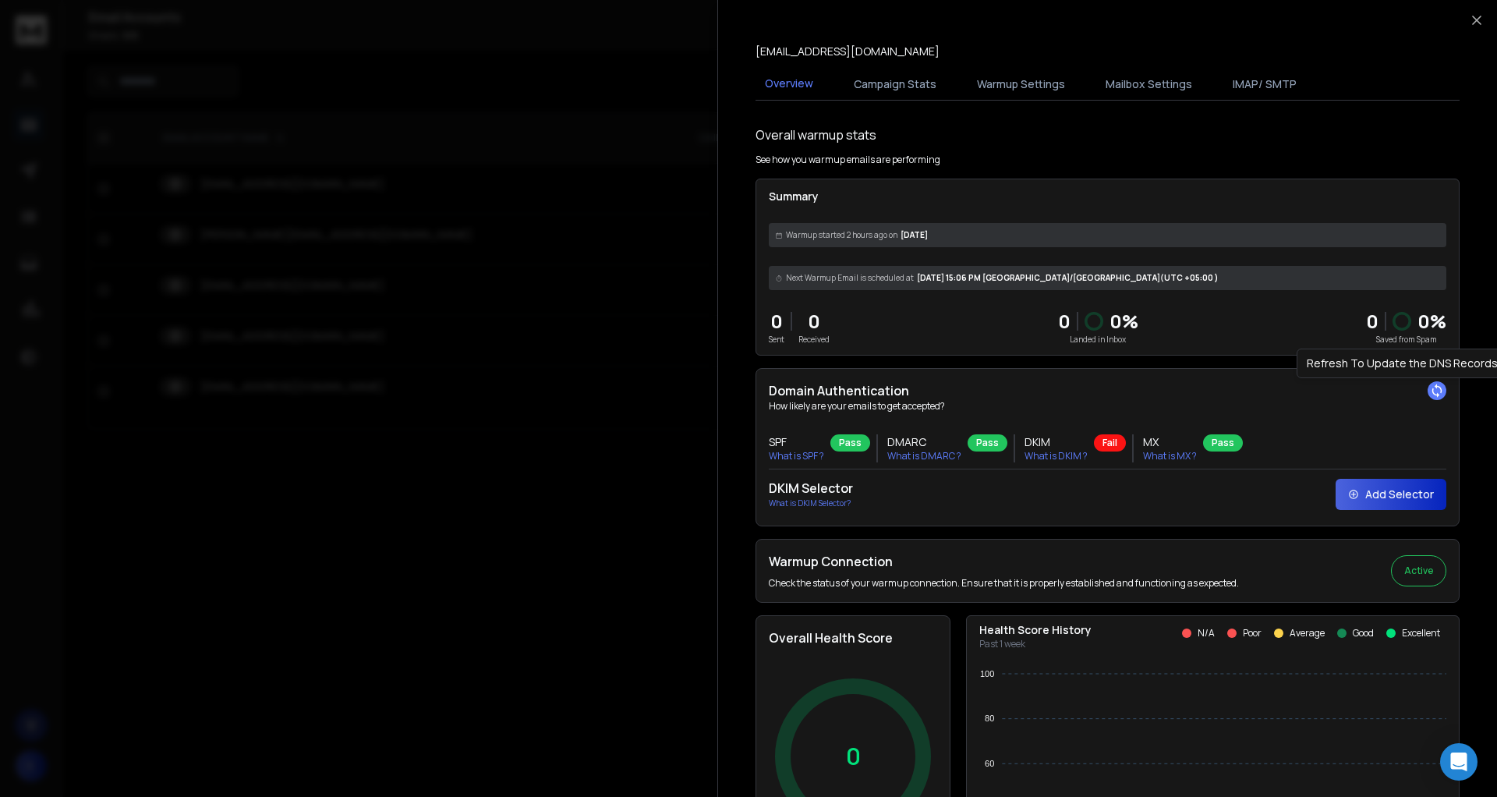
click at [1430, 392] on icon at bounding box center [1437, 391] width 16 height 16
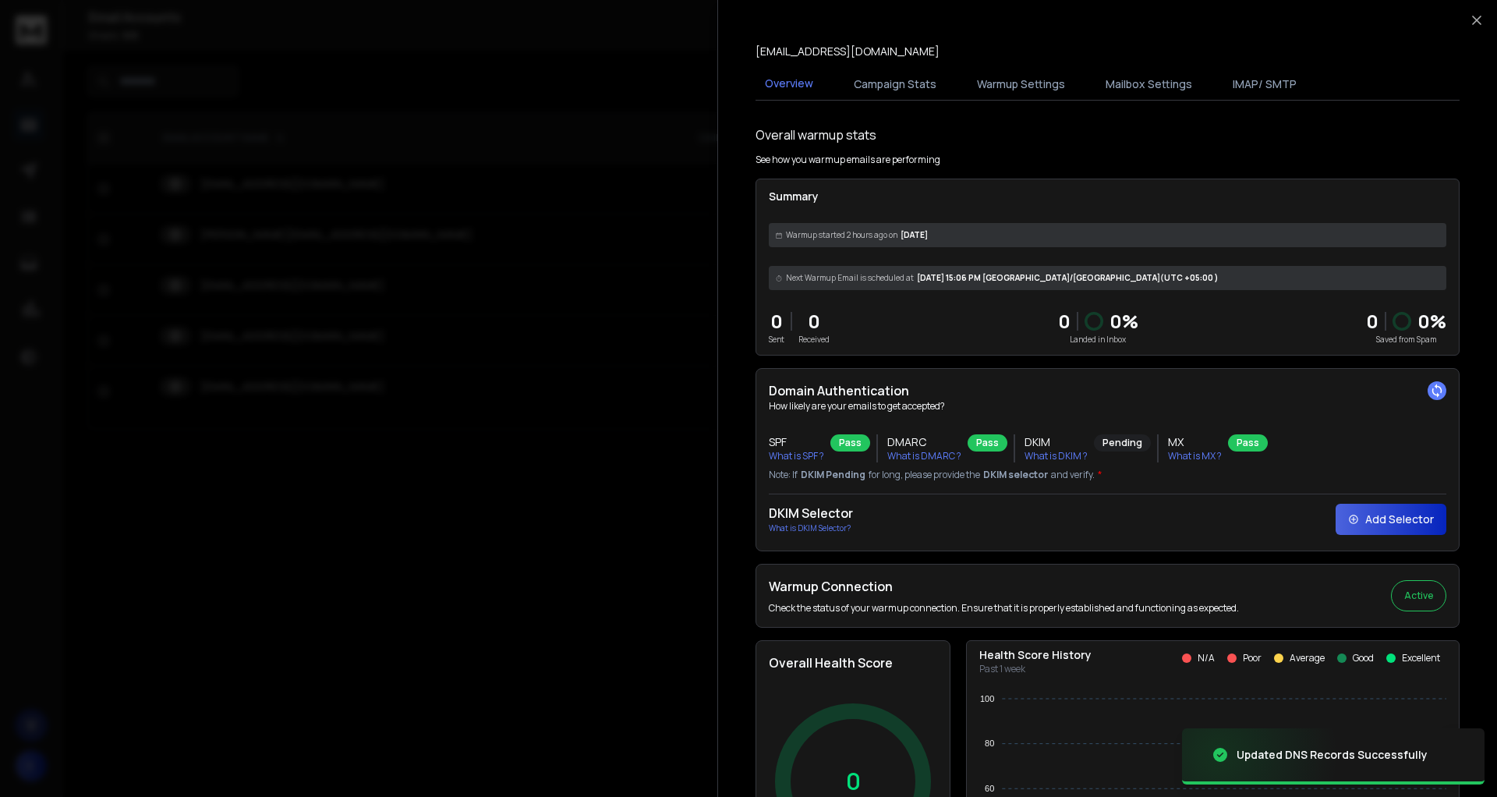
click at [1379, 515] on button "Add Selector" at bounding box center [1391, 519] width 111 height 31
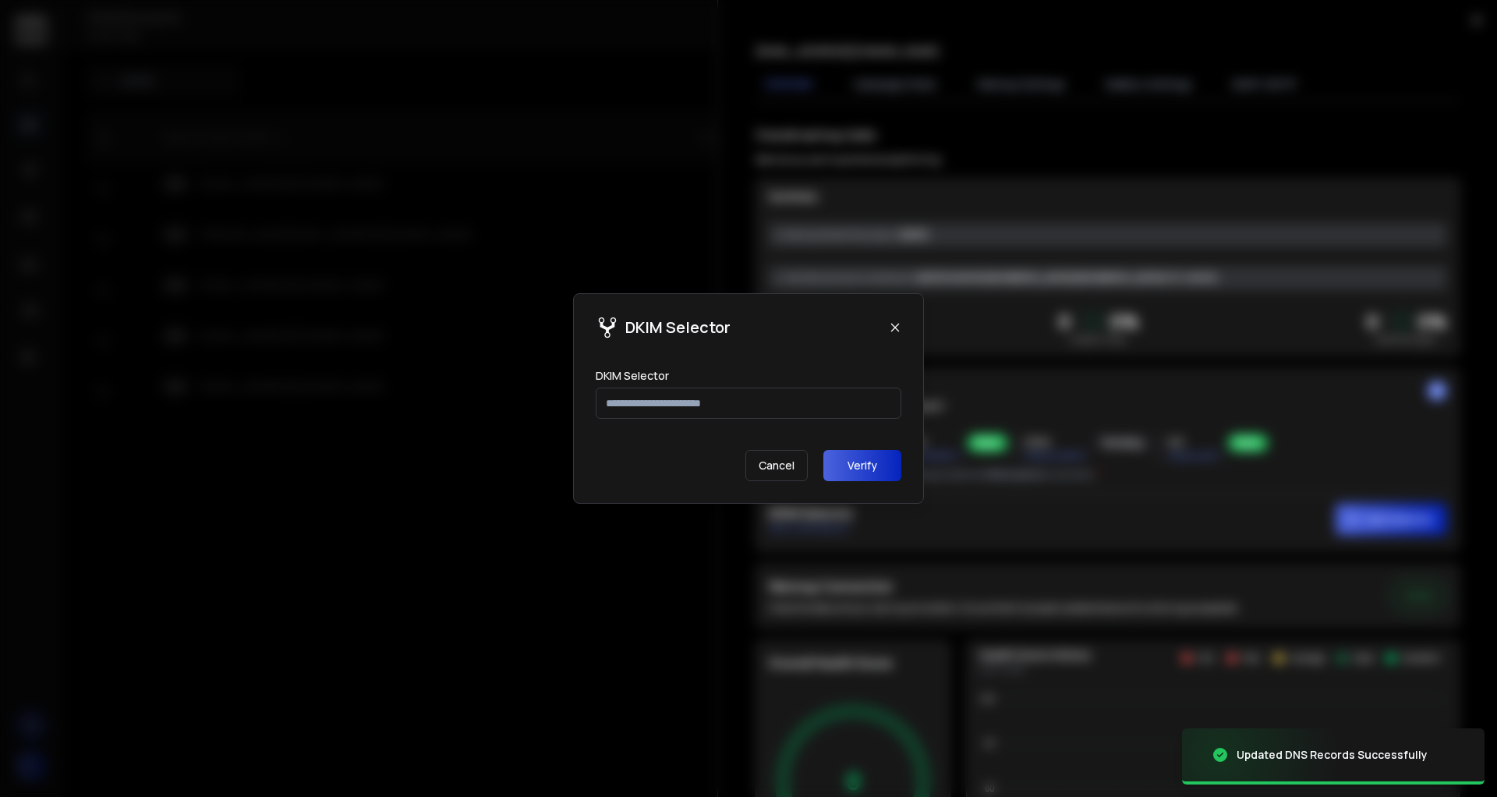
click at [718, 401] on input "text" at bounding box center [749, 403] width 306 height 31
paste input "**********"
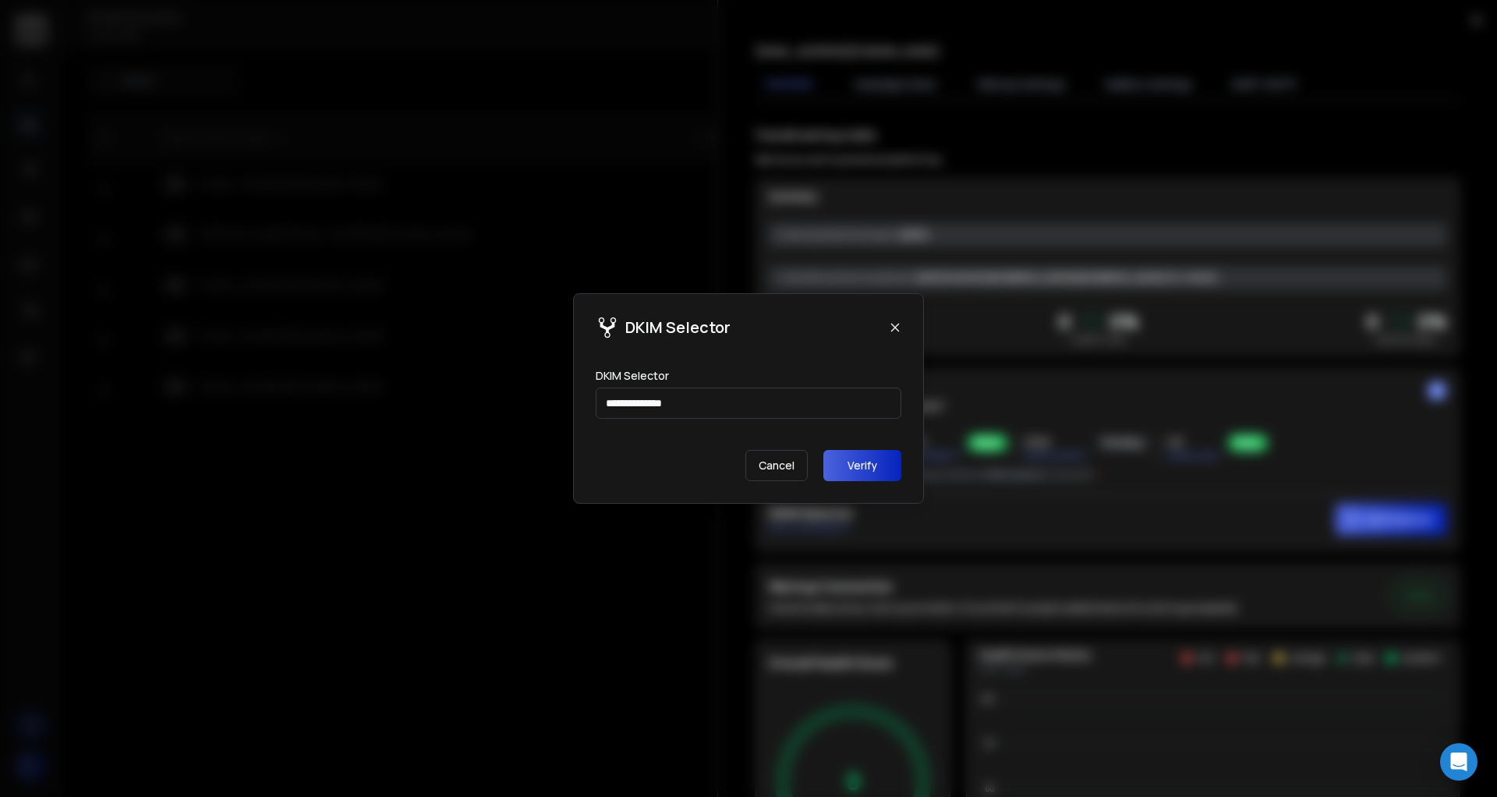
type input "**********"
click at [863, 475] on button "Verify" at bounding box center [863, 465] width 78 height 31
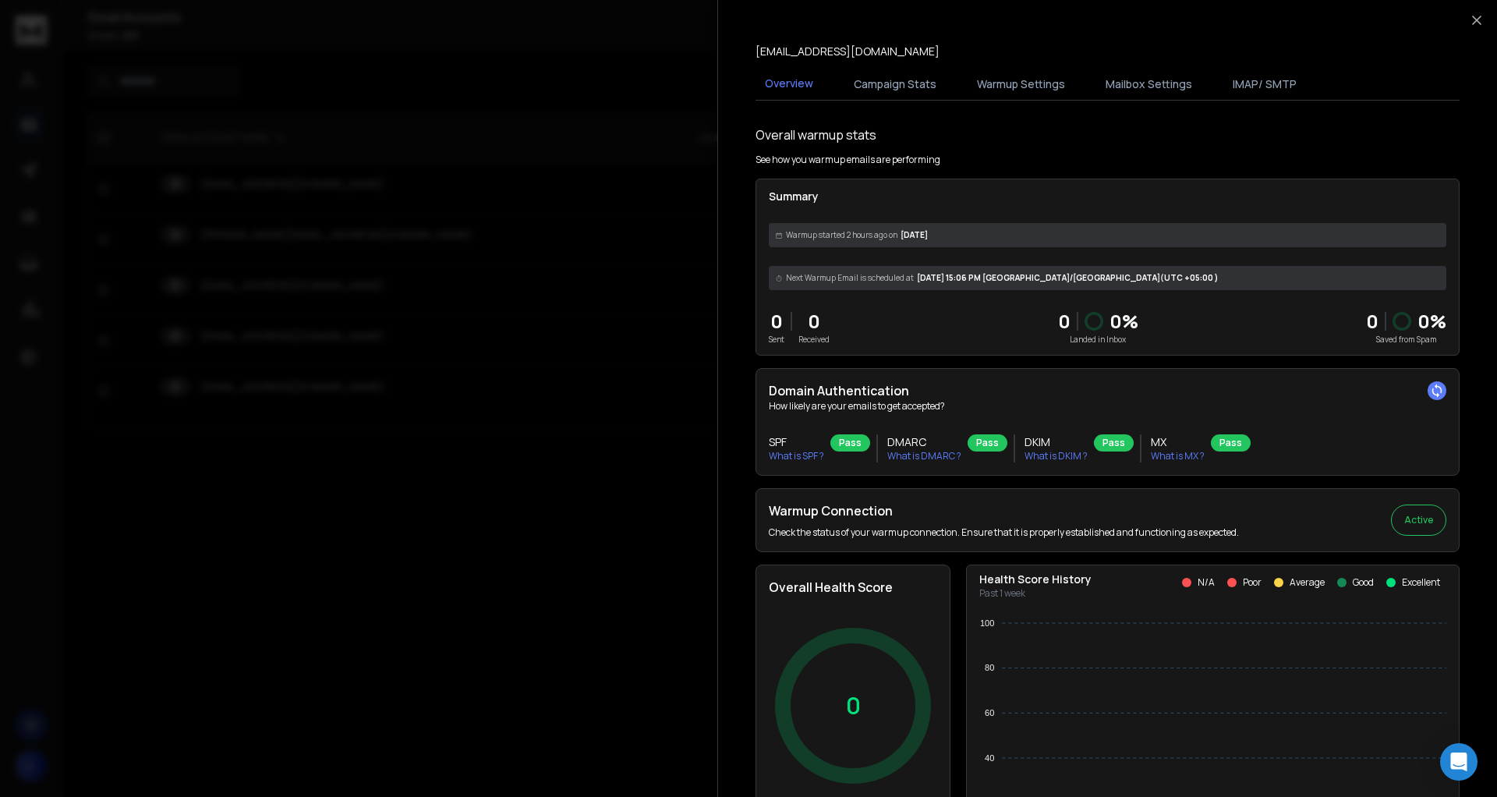
click at [923, 78] on button "Campaign Stats" at bounding box center [895, 84] width 101 height 34
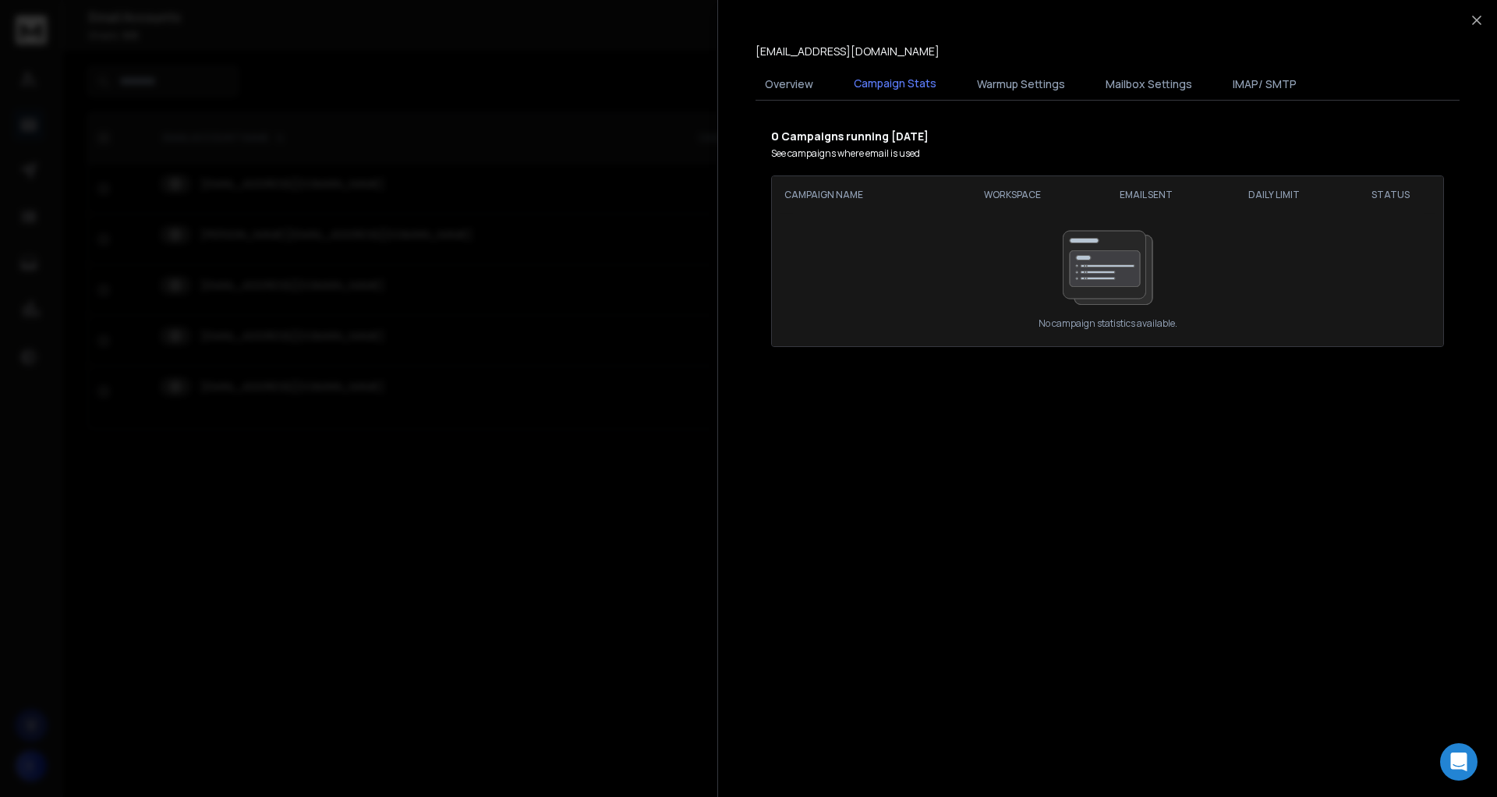
click at [1021, 83] on button "Warmup Settings" at bounding box center [1021, 84] width 107 height 34
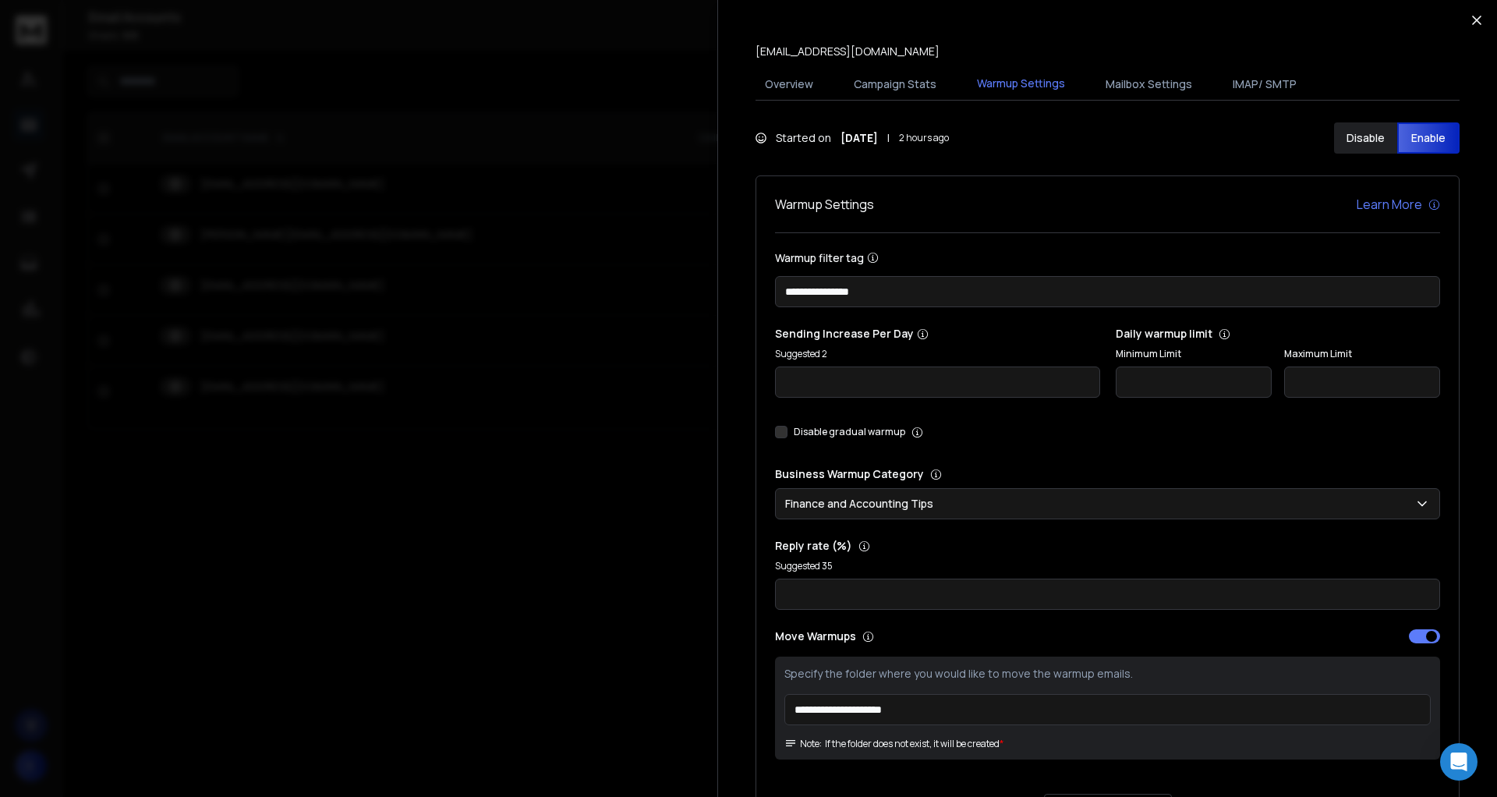
click at [1476, 18] on icon "button" at bounding box center [1477, 20] width 16 height 16
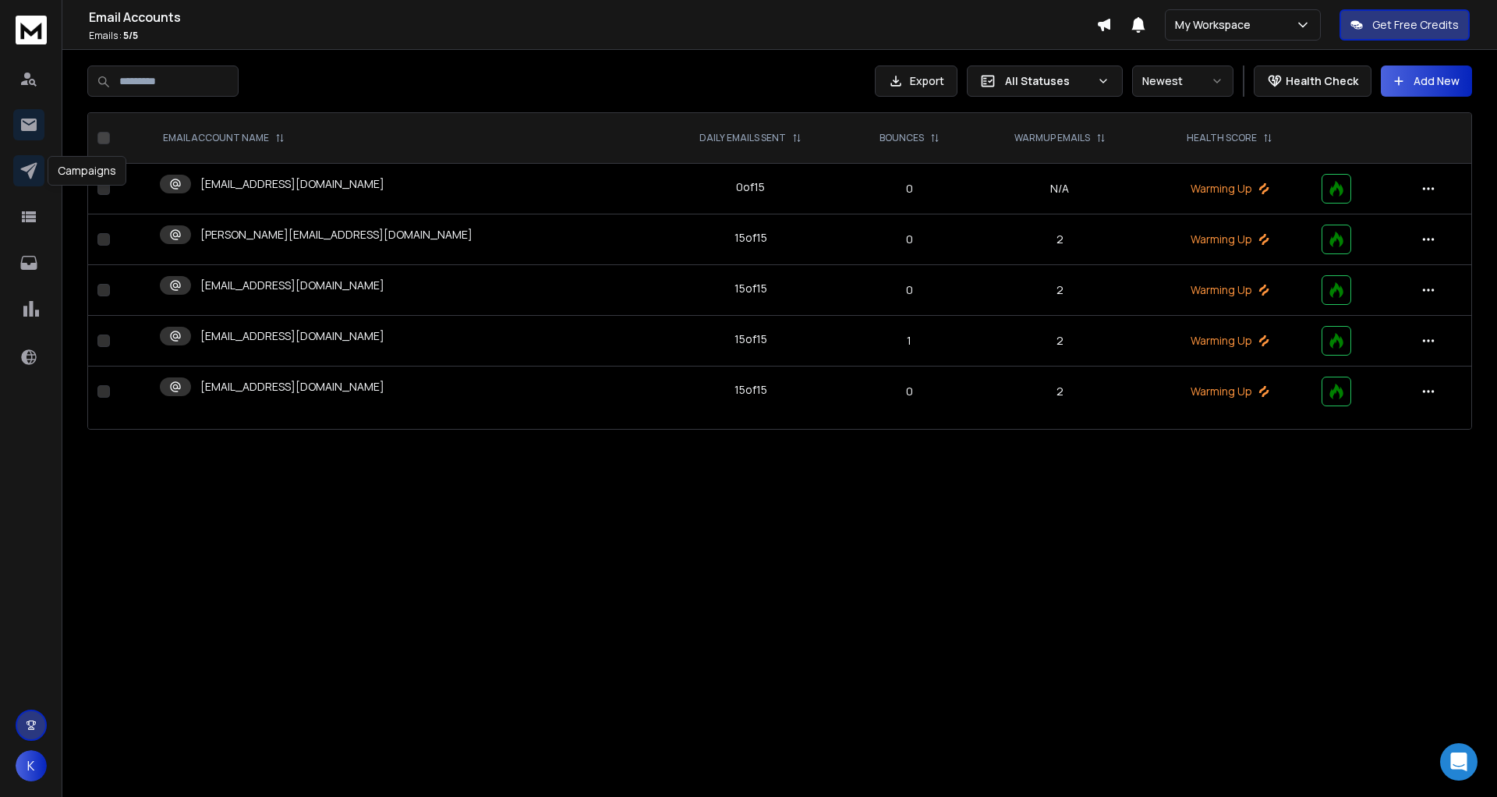
click at [26, 167] on icon at bounding box center [28, 170] width 16 height 16
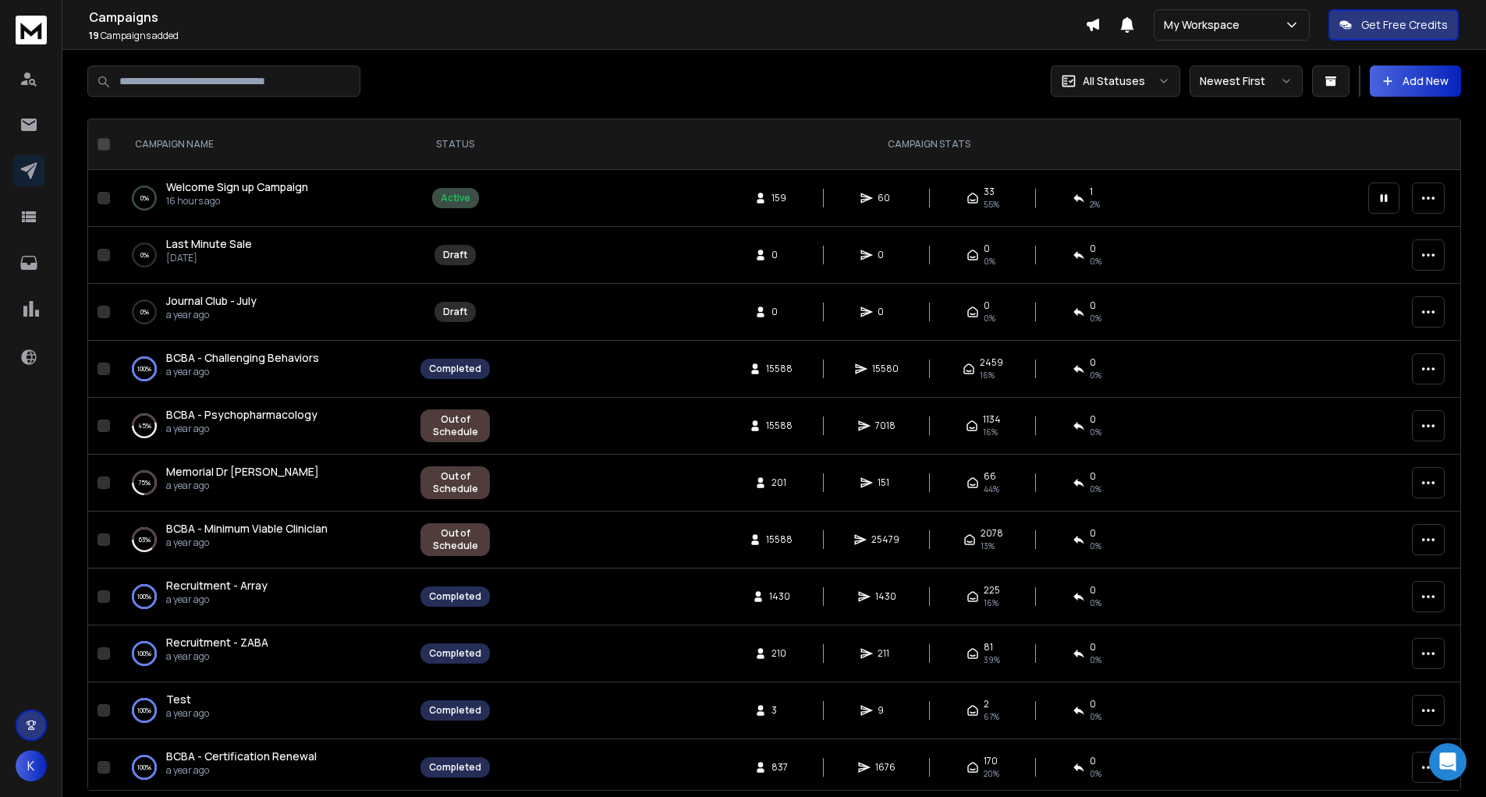
click at [207, 184] on span "Welcome Sign up Campaign" at bounding box center [237, 186] width 142 height 15
